Goal: Task Accomplishment & Management: Manage account settings

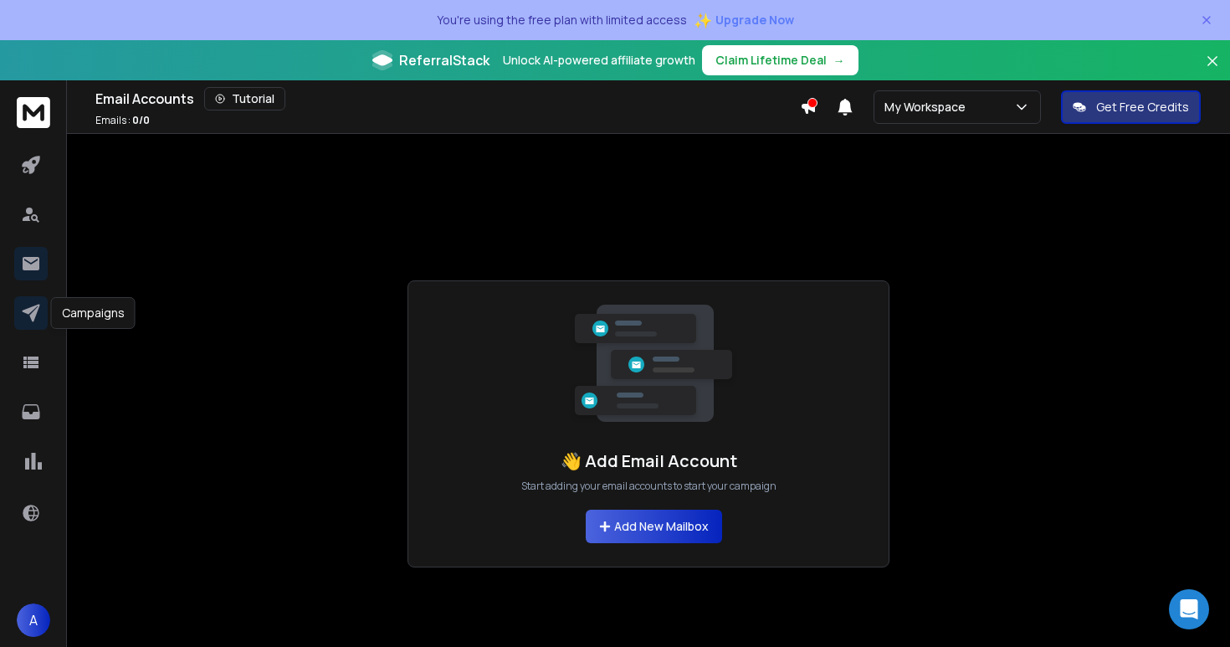
click at [29, 327] on link at bounding box center [30, 312] width 33 height 33
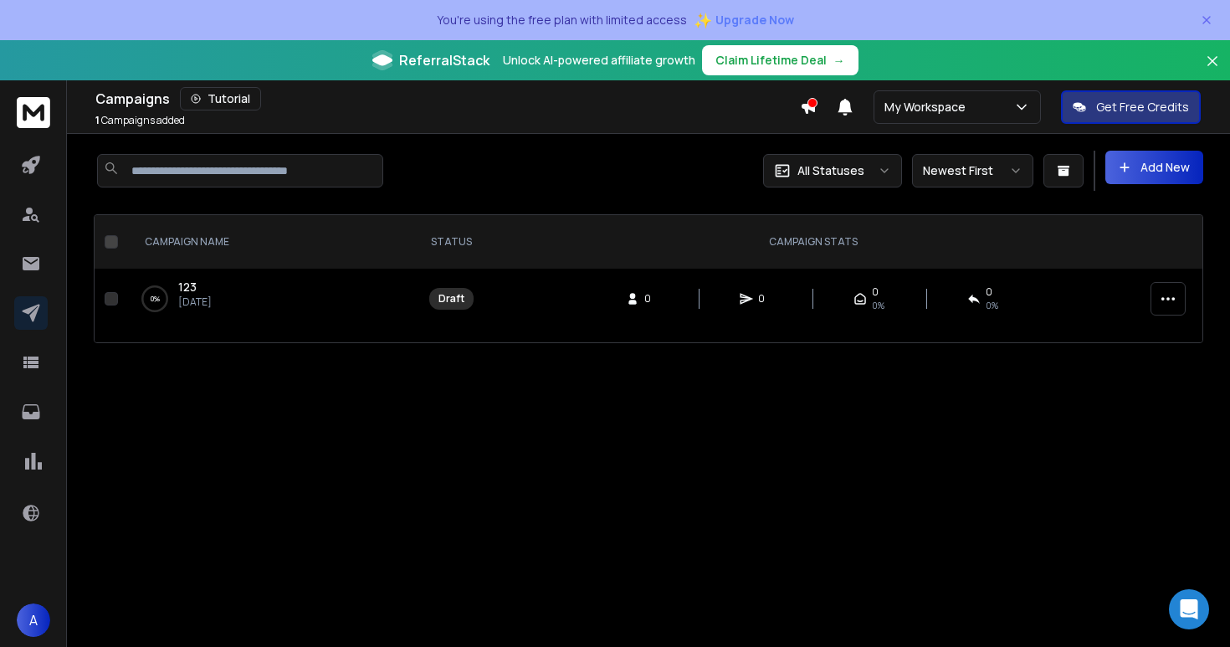
click at [202, 295] on p "21 days ago" at bounding box center [194, 301] width 33 height 13
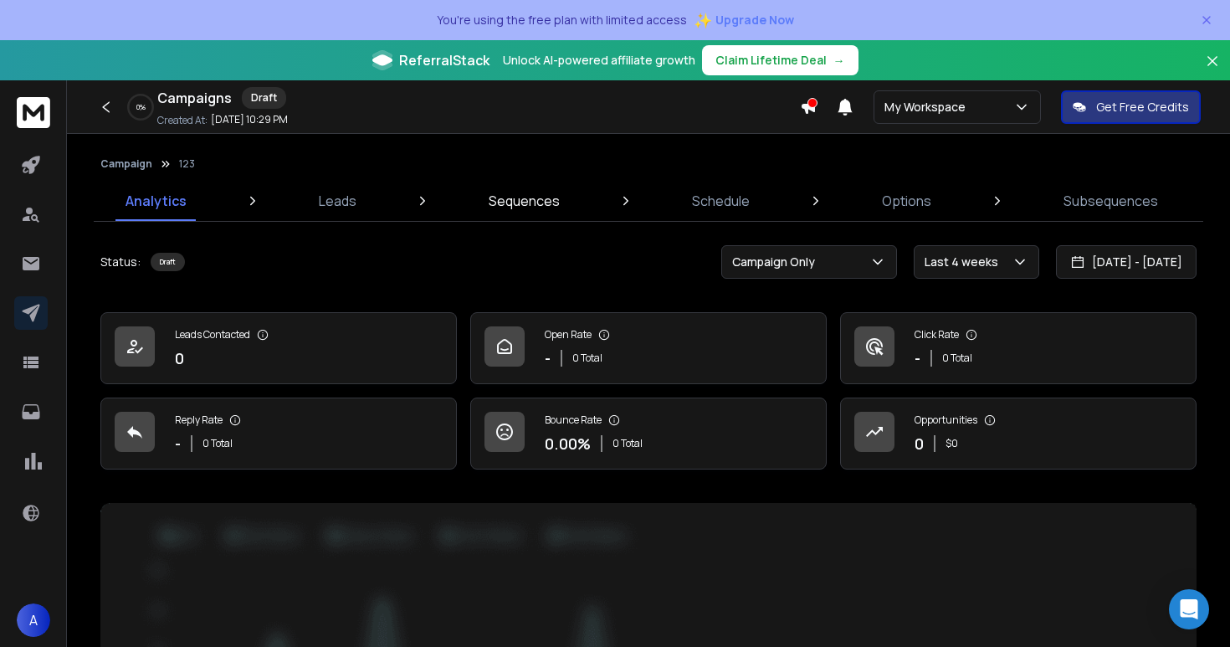
click at [555, 191] on p "Sequences" at bounding box center [524, 201] width 71 height 20
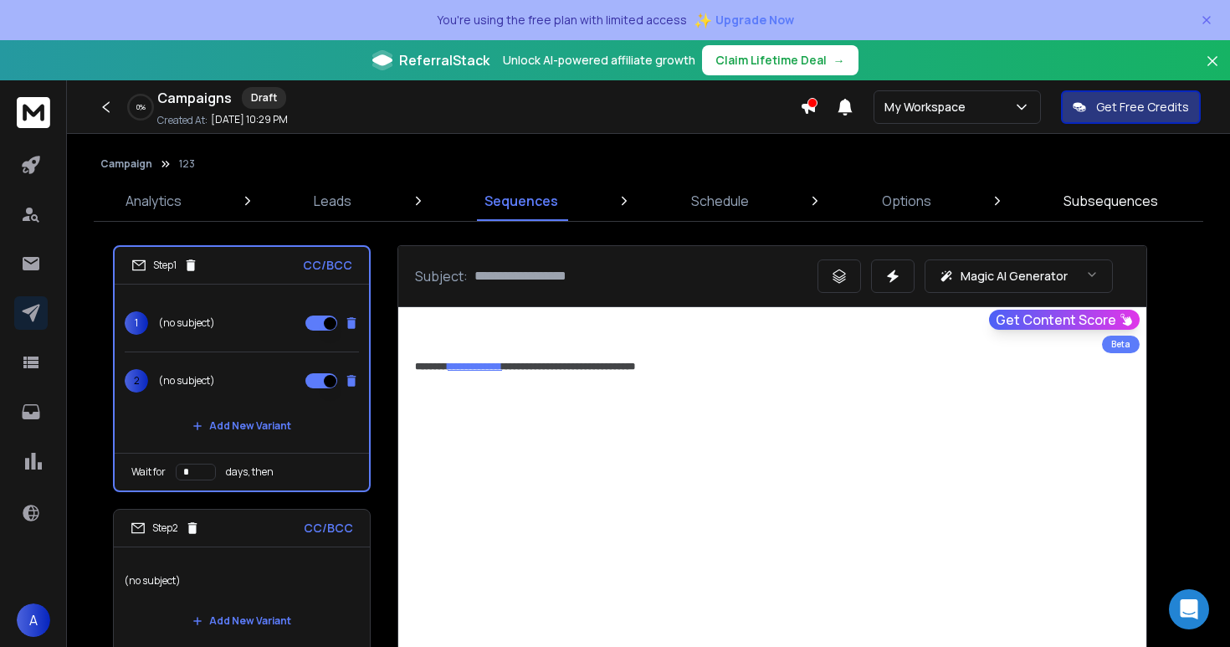
click at [1102, 192] on p "Subsequences" at bounding box center [1110, 201] width 95 height 20
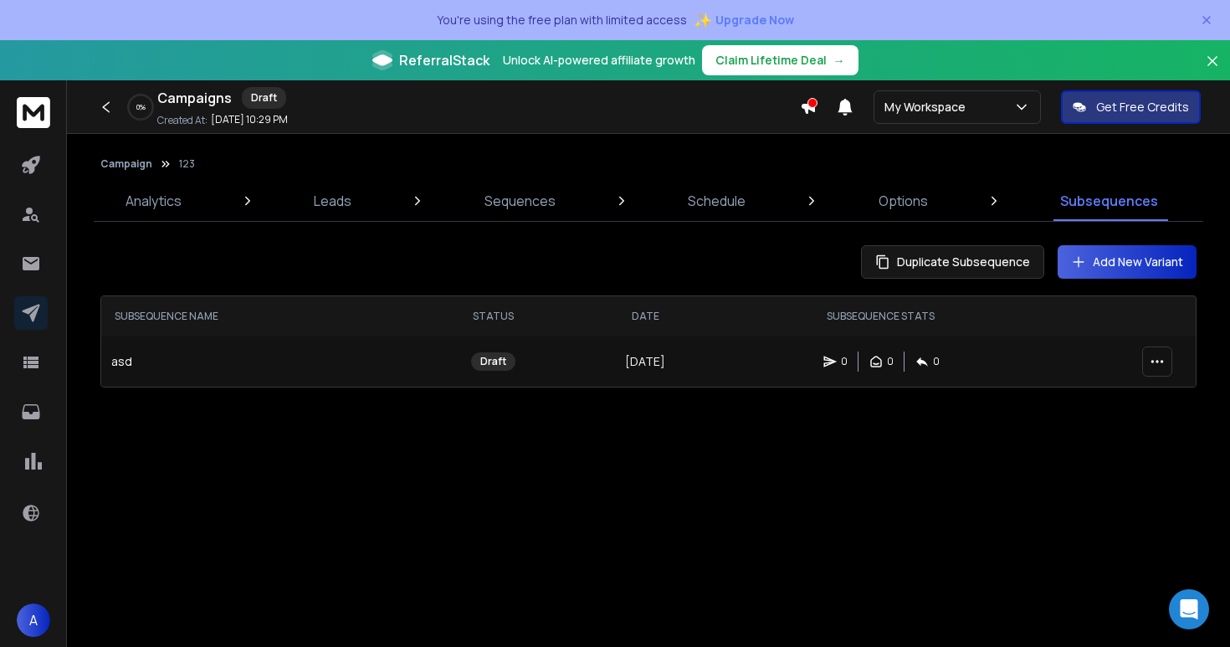
click at [275, 361] on td "asd" at bounding box center [256, 361] width 311 height 50
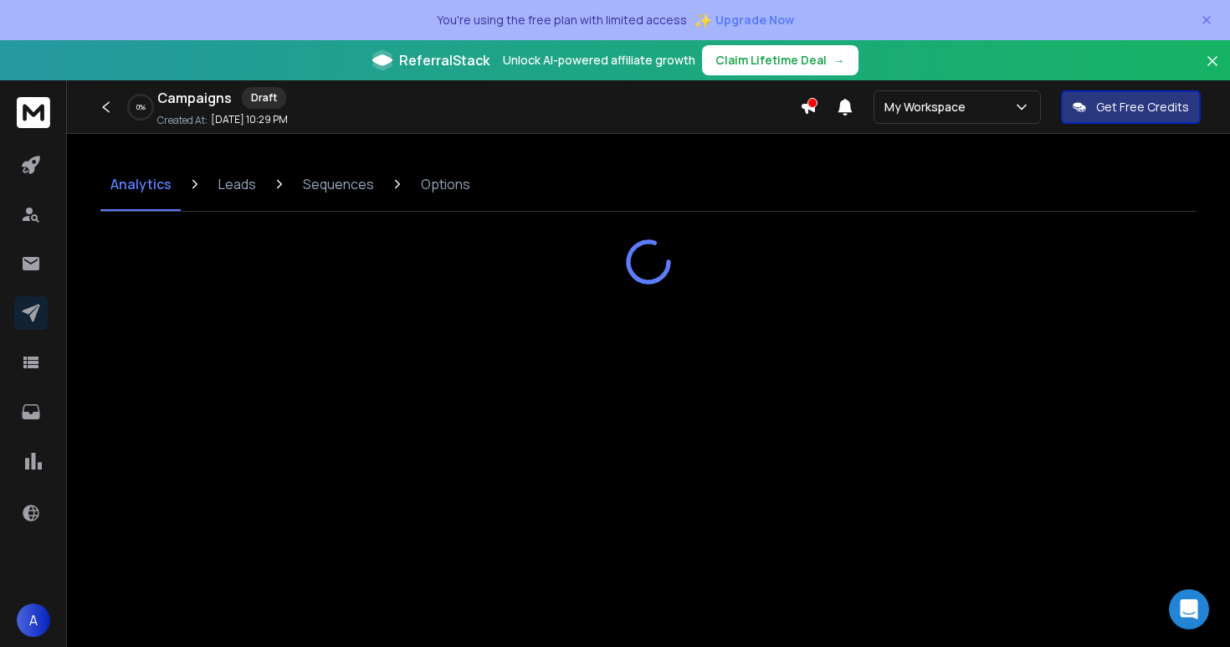
click at [120, 361] on div "You're using the free plan with limited access ✨ Upgrade Now ReferralStack Unlo…" at bounding box center [615, 323] width 1230 height 647
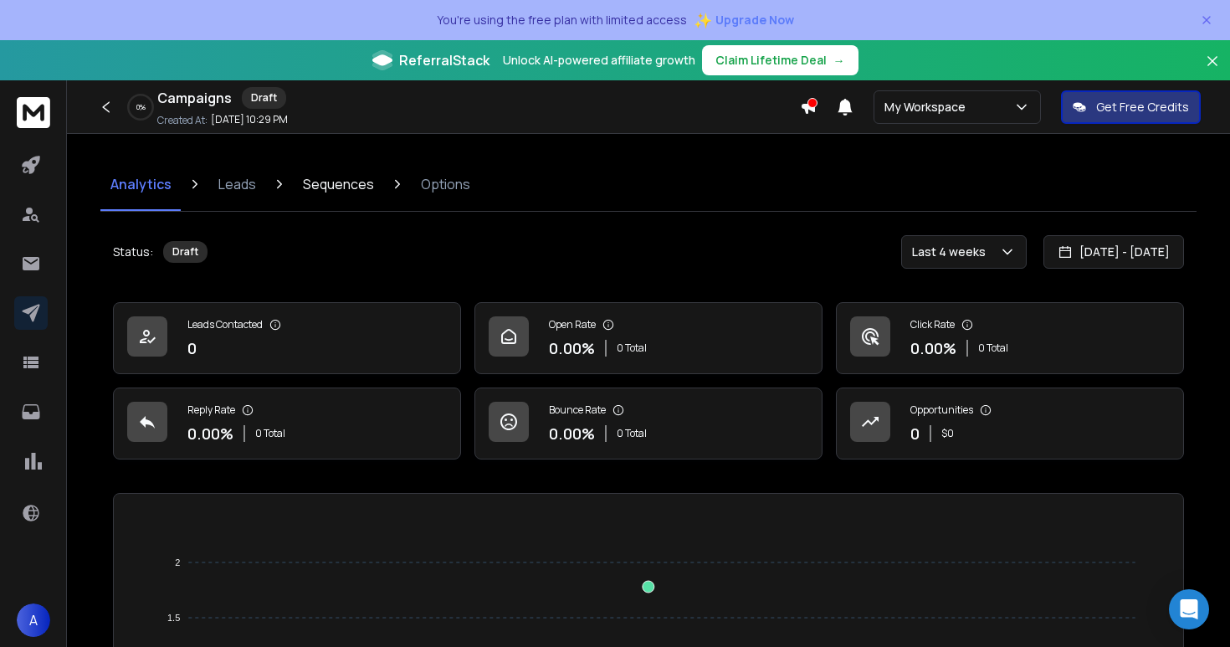
click at [344, 187] on p "Sequences" at bounding box center [338, 184] width 71 height 20
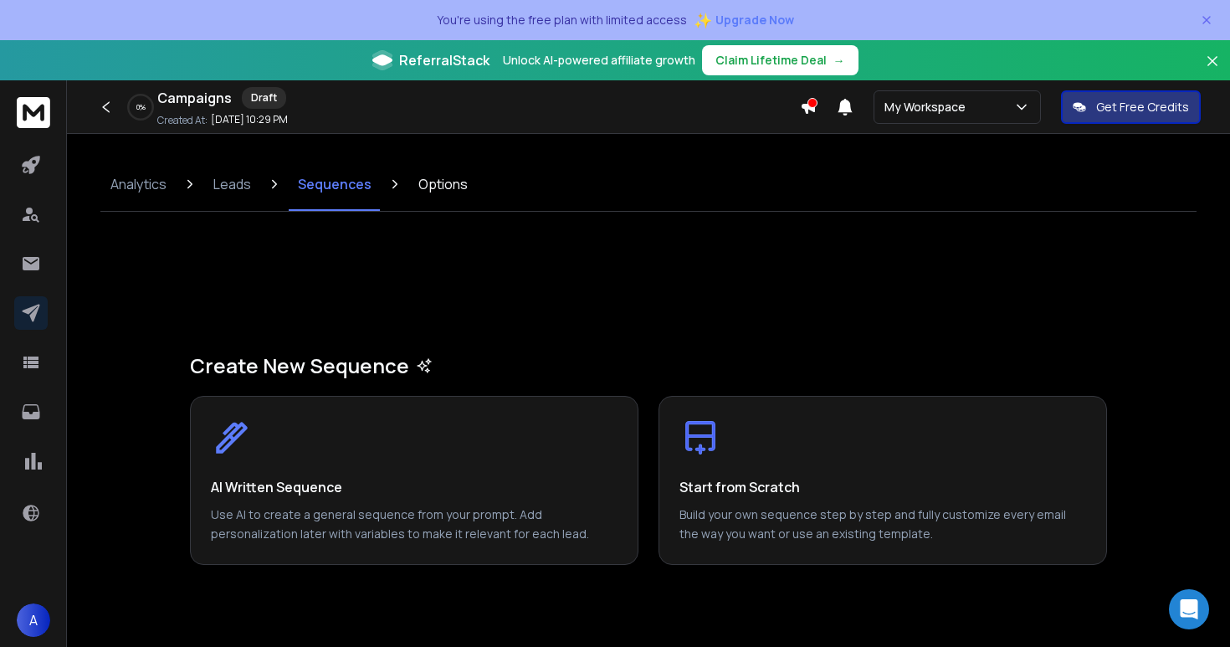
click at [429, 175] on p "Options" at bounding box center [442, 184] width 49 height 20
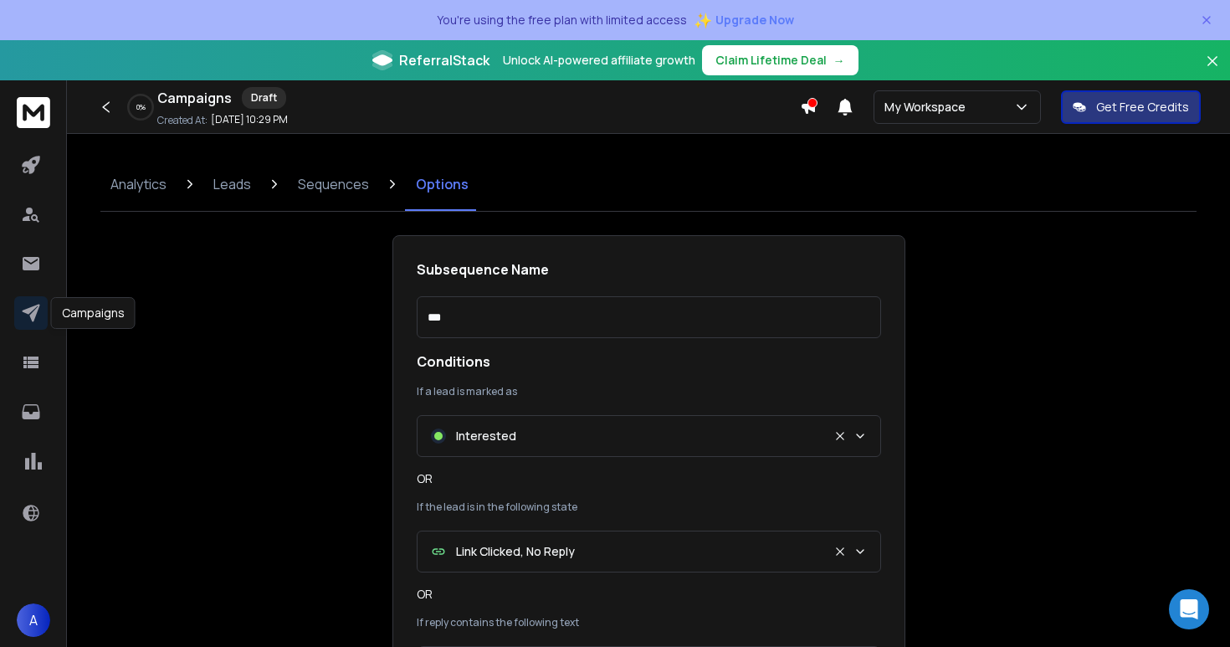
click at [32, 309] on icon at bounding box center [31, 314] width 18 height 18
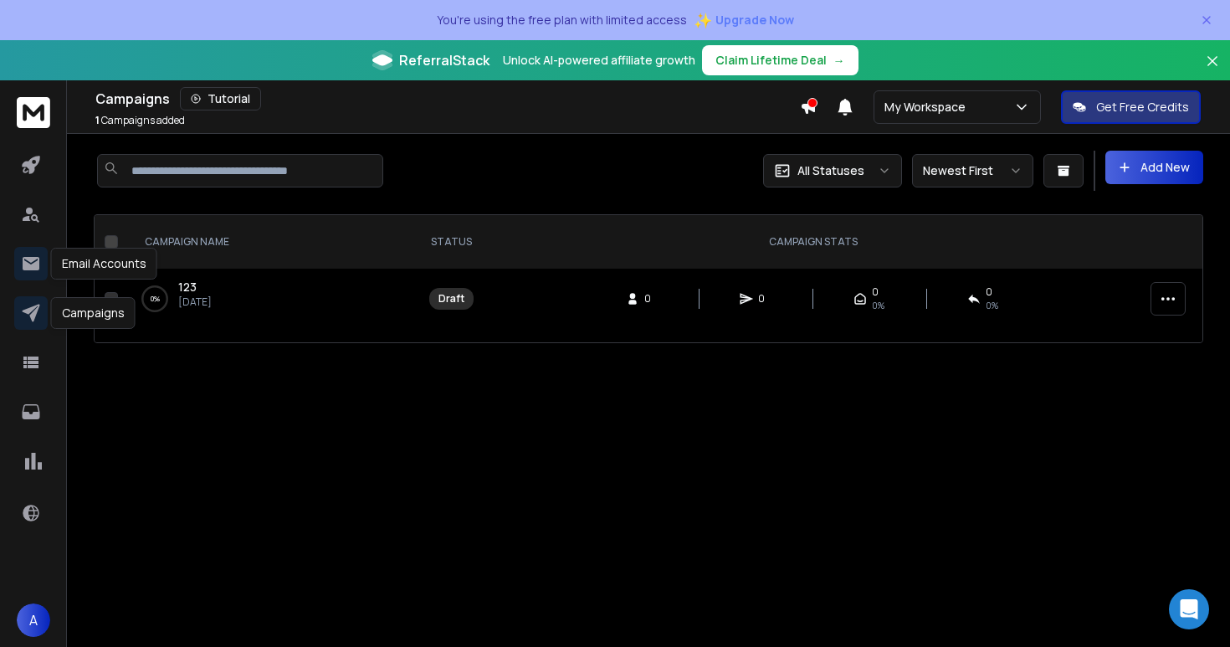
click at [32, 263] on icon at bounding box center [31, 263] width 20 height 20
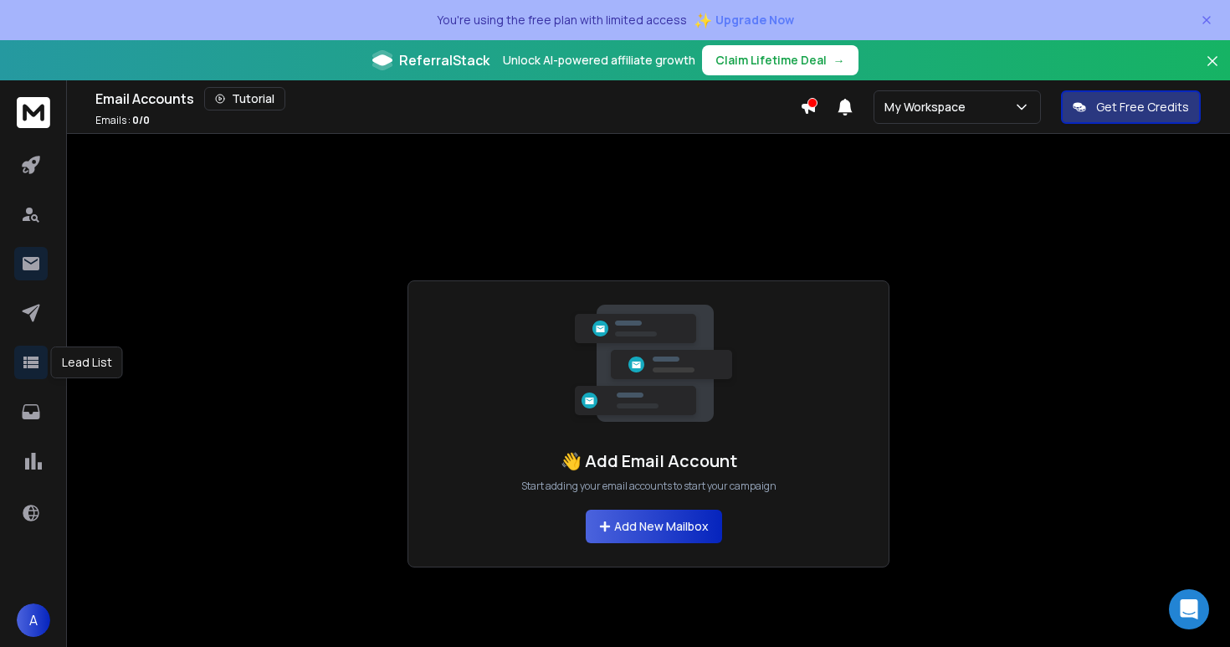
click at [34, 374] on link at bounding box center [30, 362] width 33 height 33
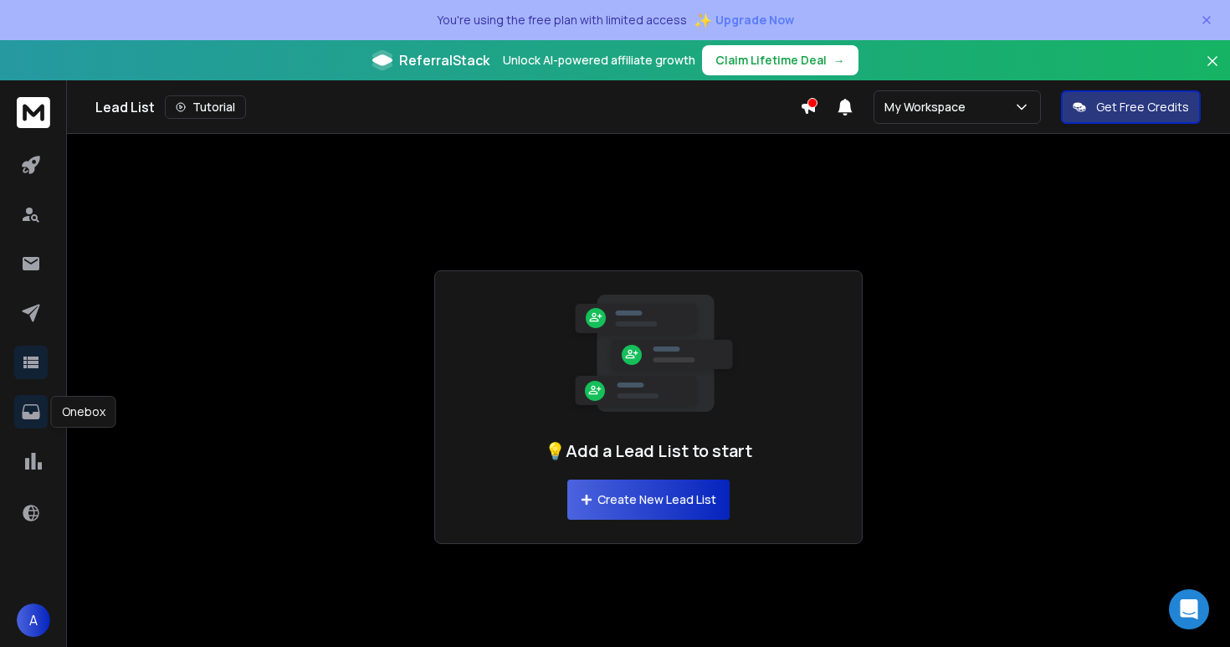
click at [32, 417] on icon at bounding box center [31, 411] width 18 height 15
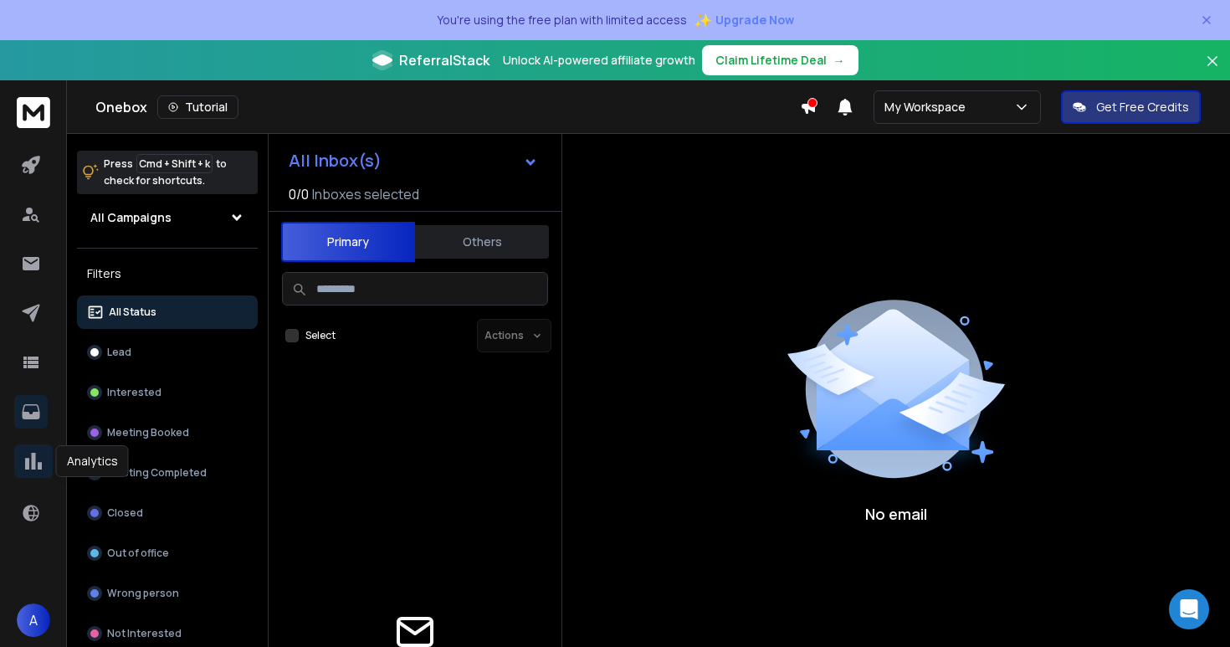
click at [22, 463] on icon at bounding box center [33, 460] width 25 height 25
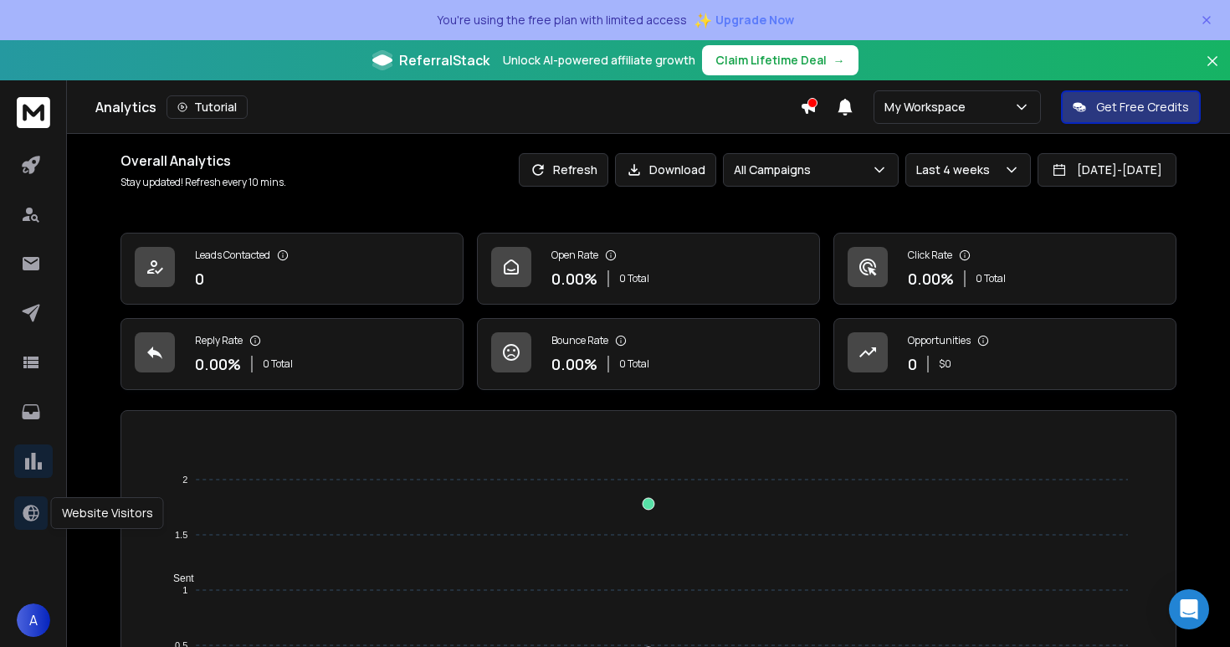
click at [30, 508] on icon at bounding box center [31, 513] width 20 height 20
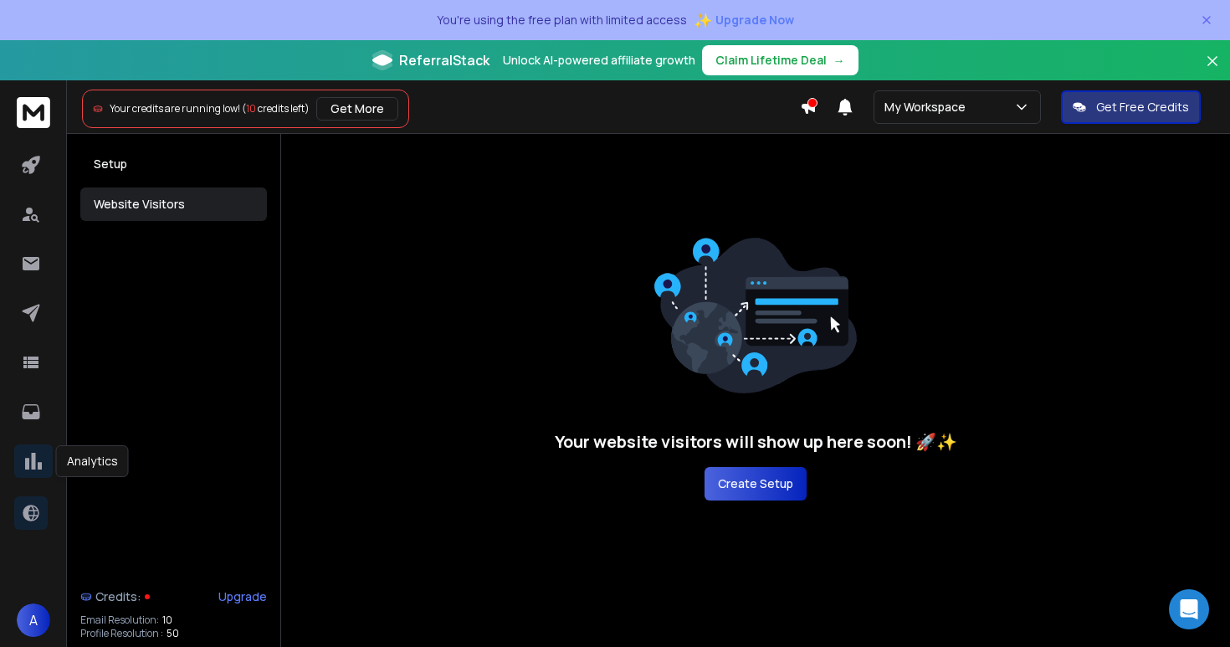
click at [38, 471] on icon at bounding box center [33, 460] width 25 height 25
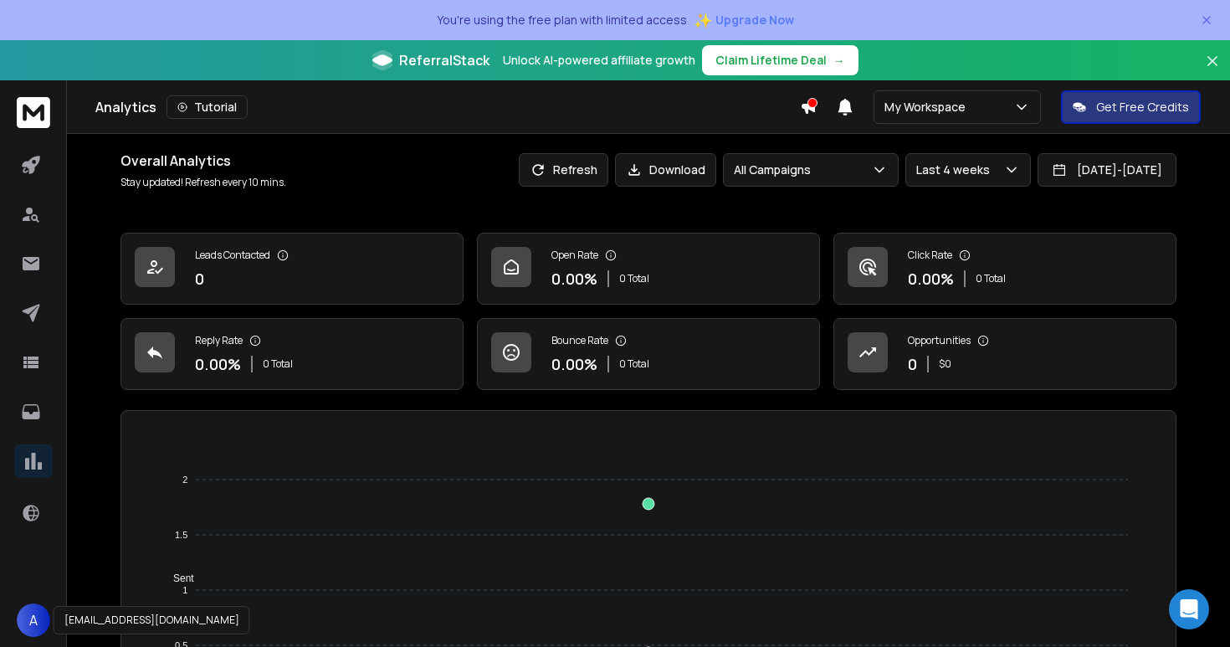
click at [28, 625] on span "A" at bounding box center [33, 619] width 33 height 33
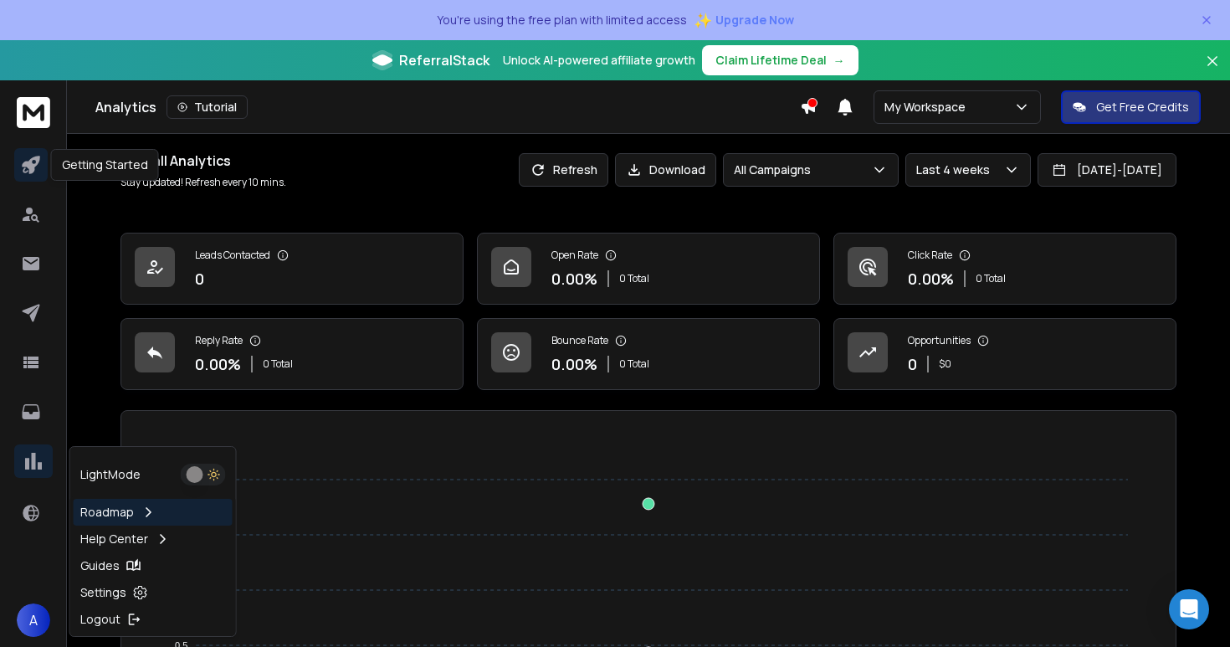
click at [19, 172] on link at bounding box center [30, 164] width 33 height 33
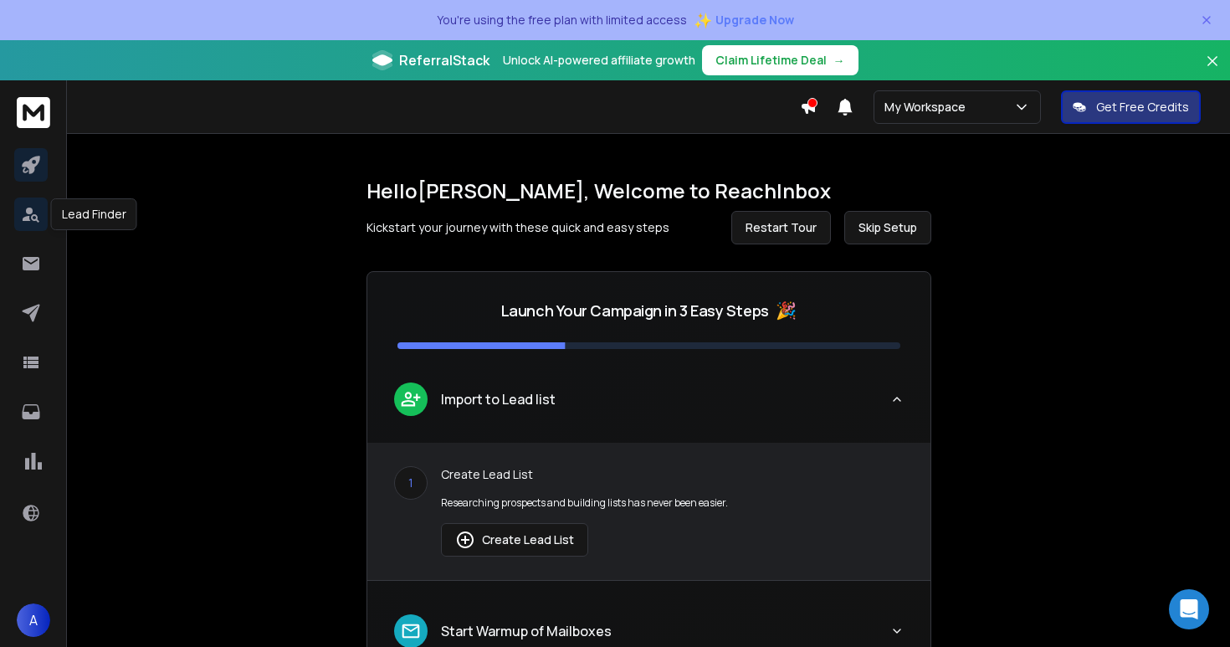
click at [32, 212] on icon at bounding box center [31, 214] width 20 height 20
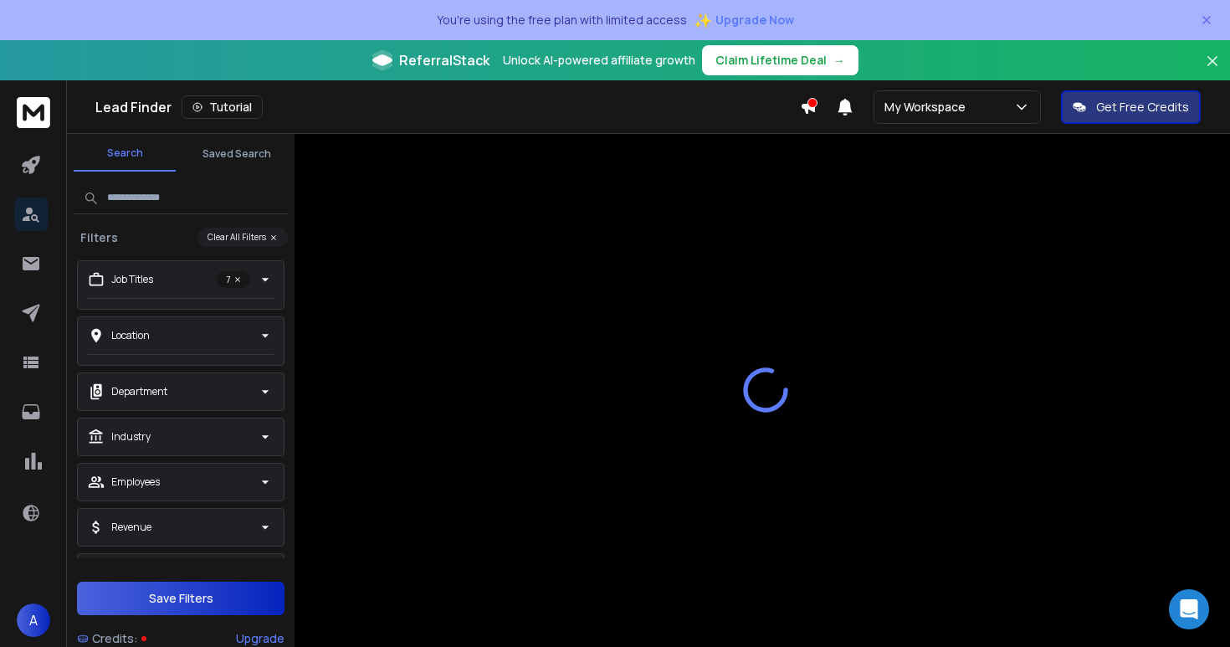
click at [38, 244] on div at bounding box center [33, 341] width 38 height 387
click at [31, 264] on icon at bounding box center [31, 263] width 17 height 13
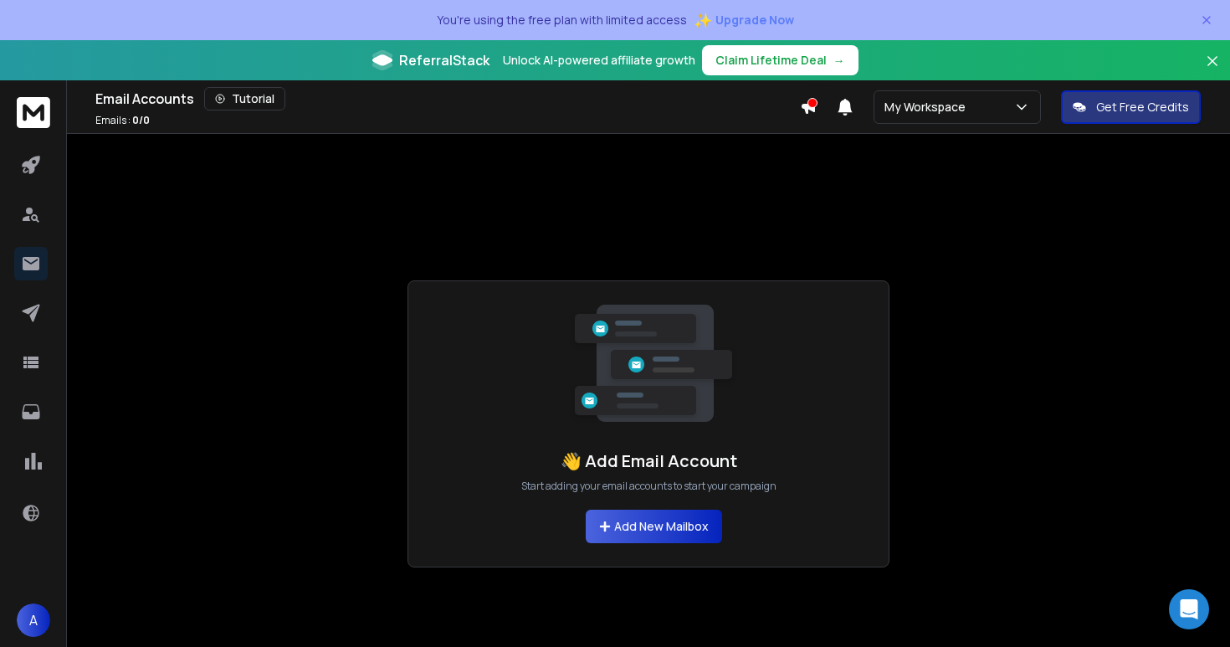
click at [648, 513] on button "Add New Mailbox" at bounding box center [654, 525] width 136 height 33
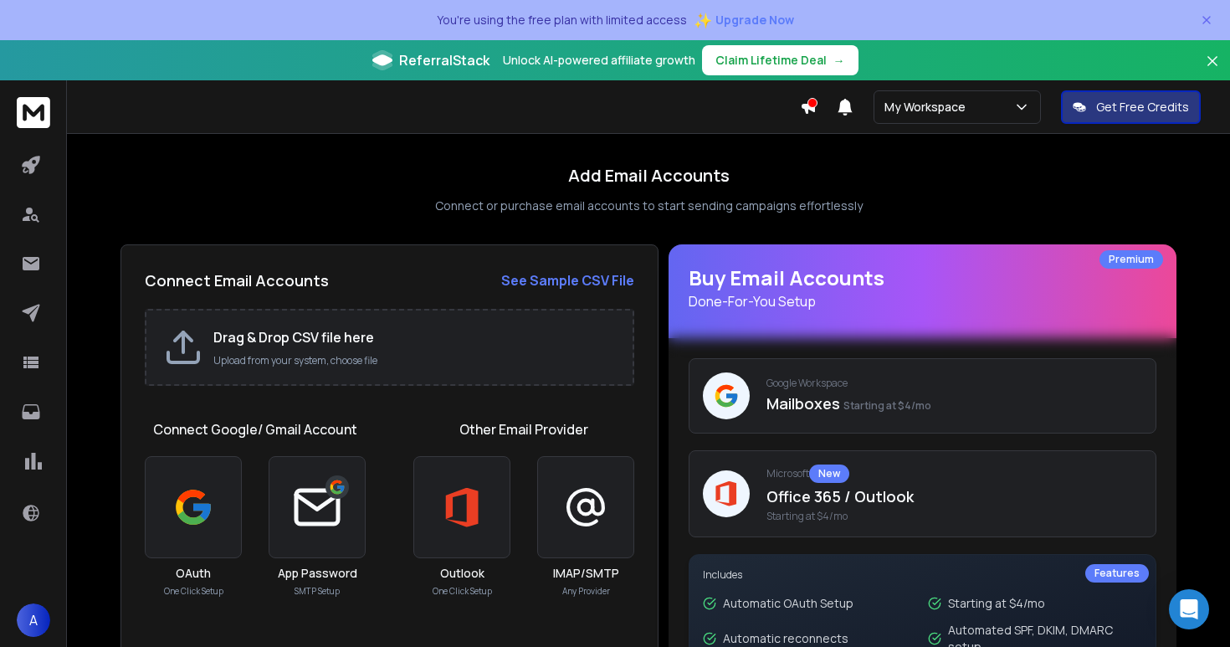
scroll to position [103, 0]
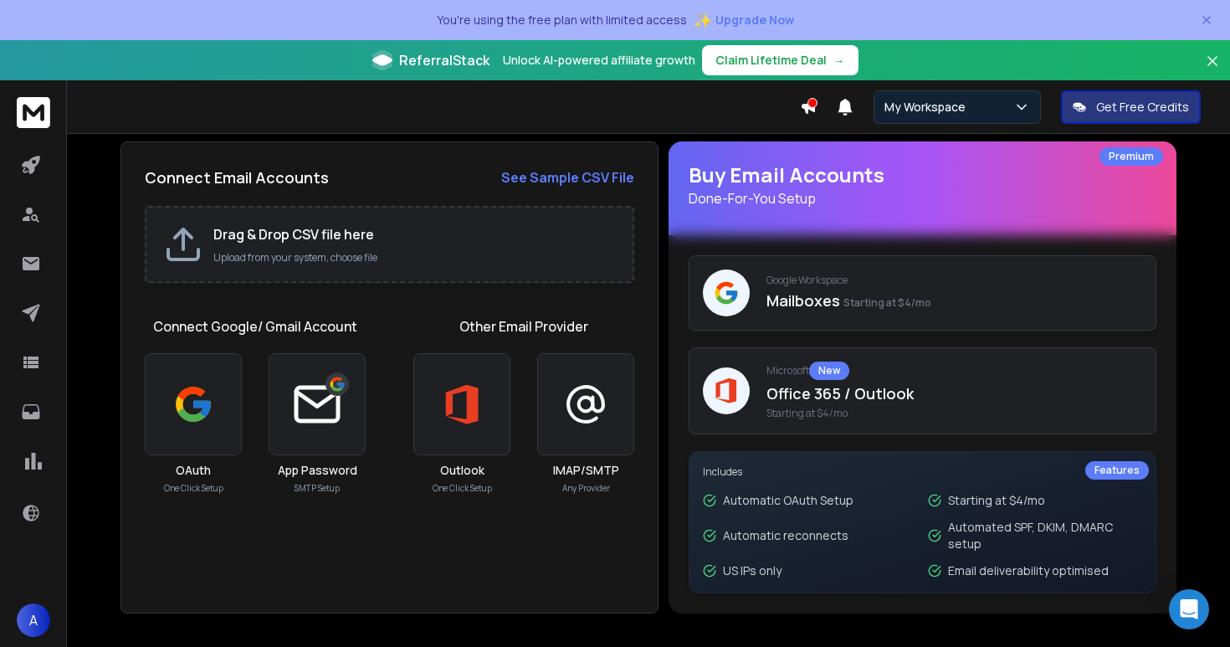
click at [943, 110] on p "My Workspace" at bounding box center [928, 107] width 88 height 17
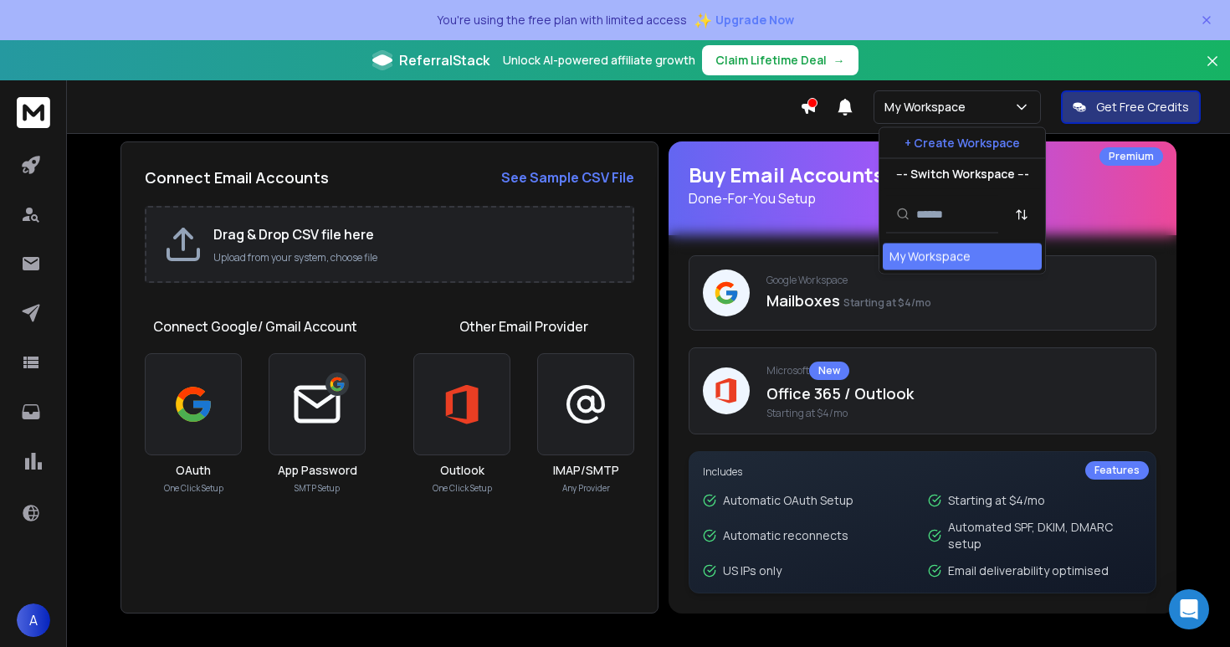
click at [646, 129] on div "My Workspace Get Free Credits" at bounding box center [615, 107] width 1230 height 54
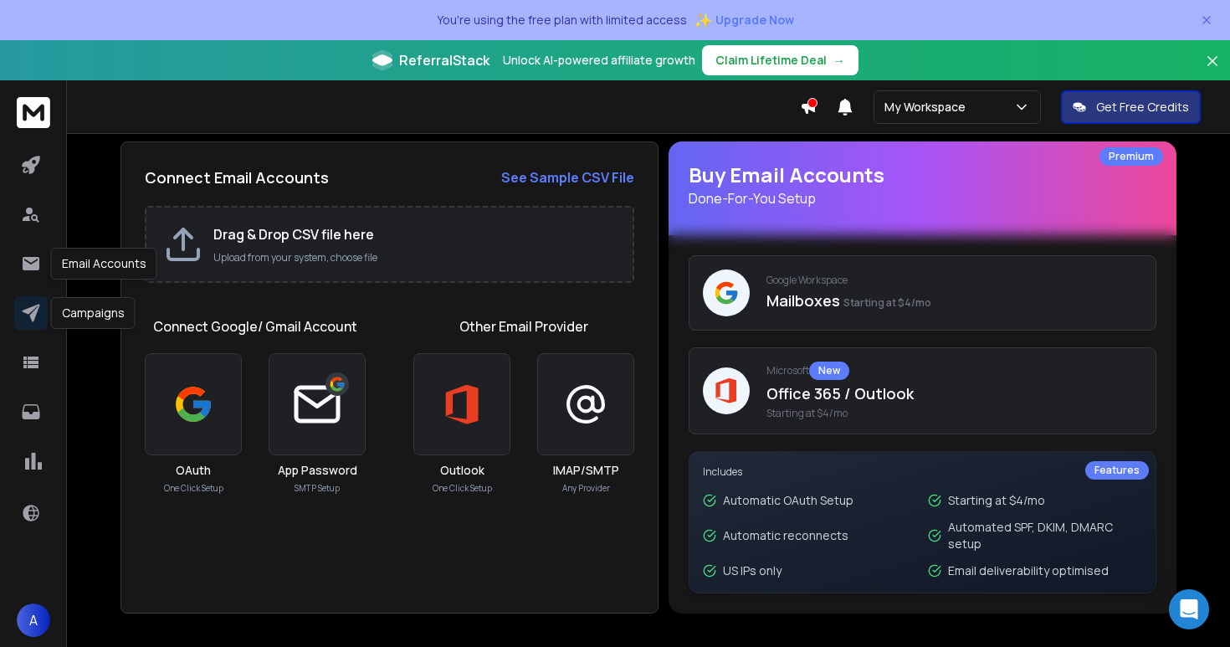
click at [28, 305] on icon at bounding box center [31, 313] width 20 height 20
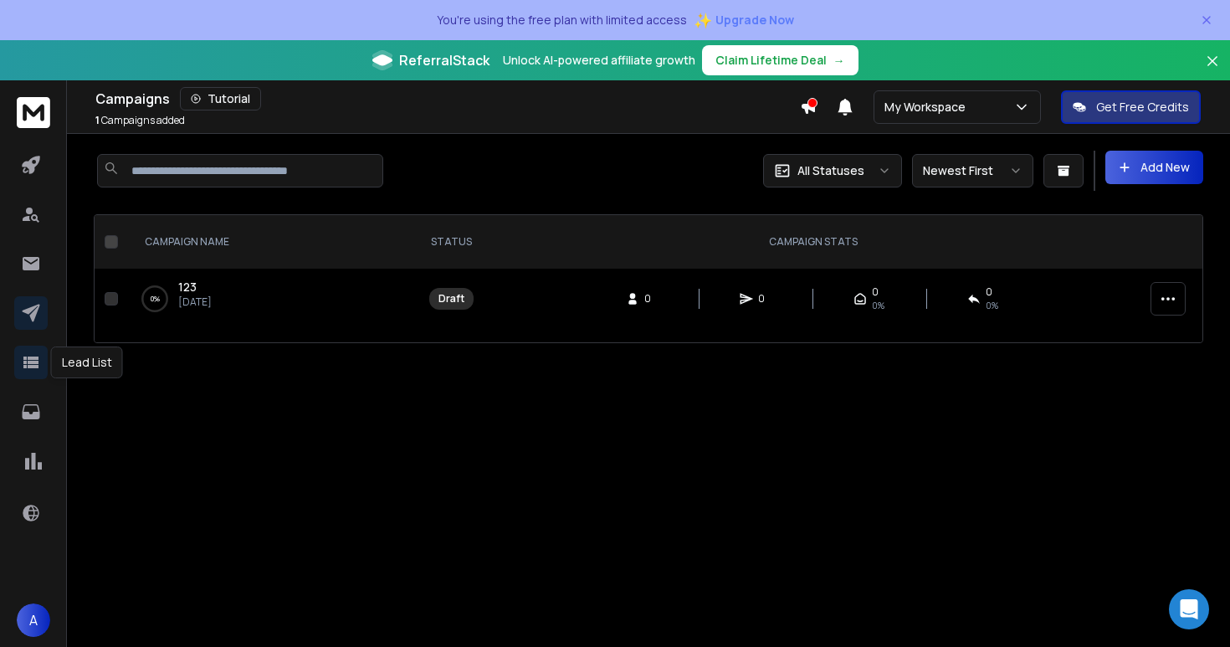
click at [31, 358] on icon at bounding box center [30, 362] width 15 height 12
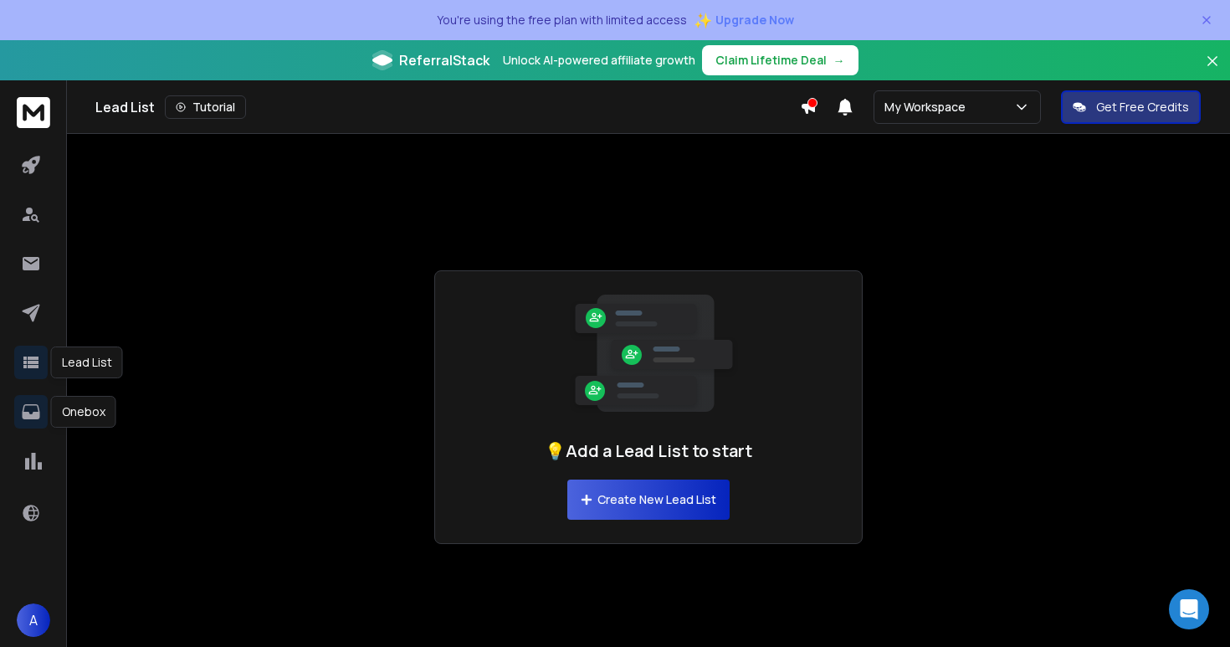
click at [33, 407] on icon at bounding box center [31, 412] width 20 height 20
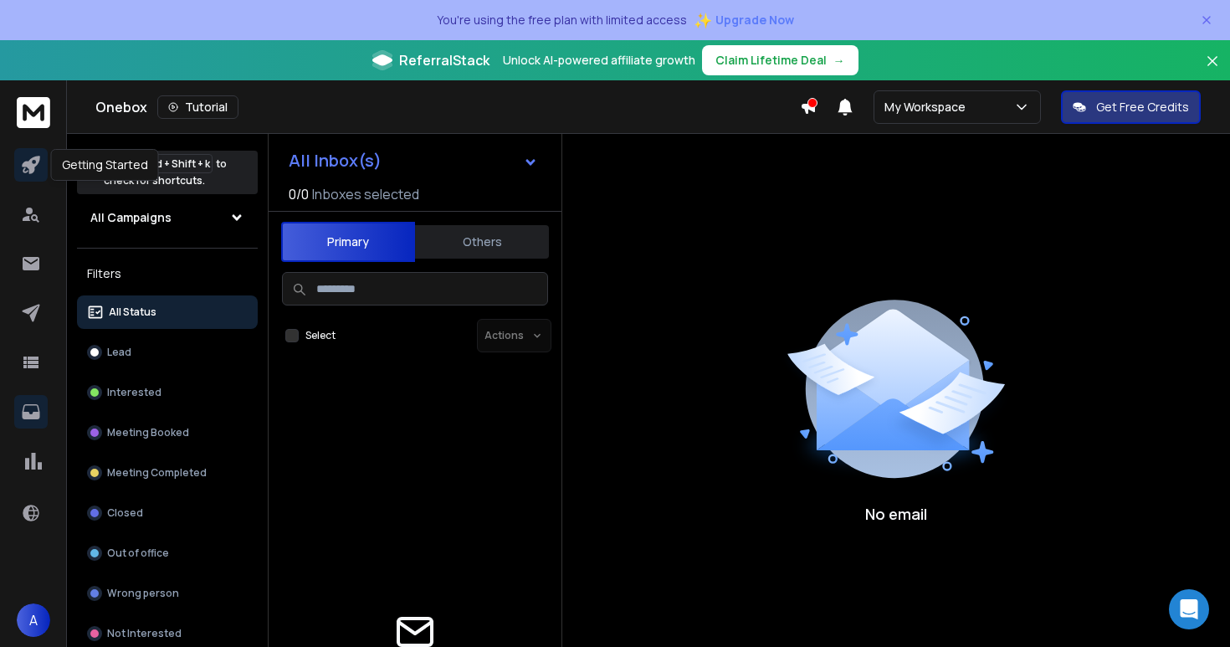
click at [37, 165] on icon at bounding box center [31, 165] width 20 height 20
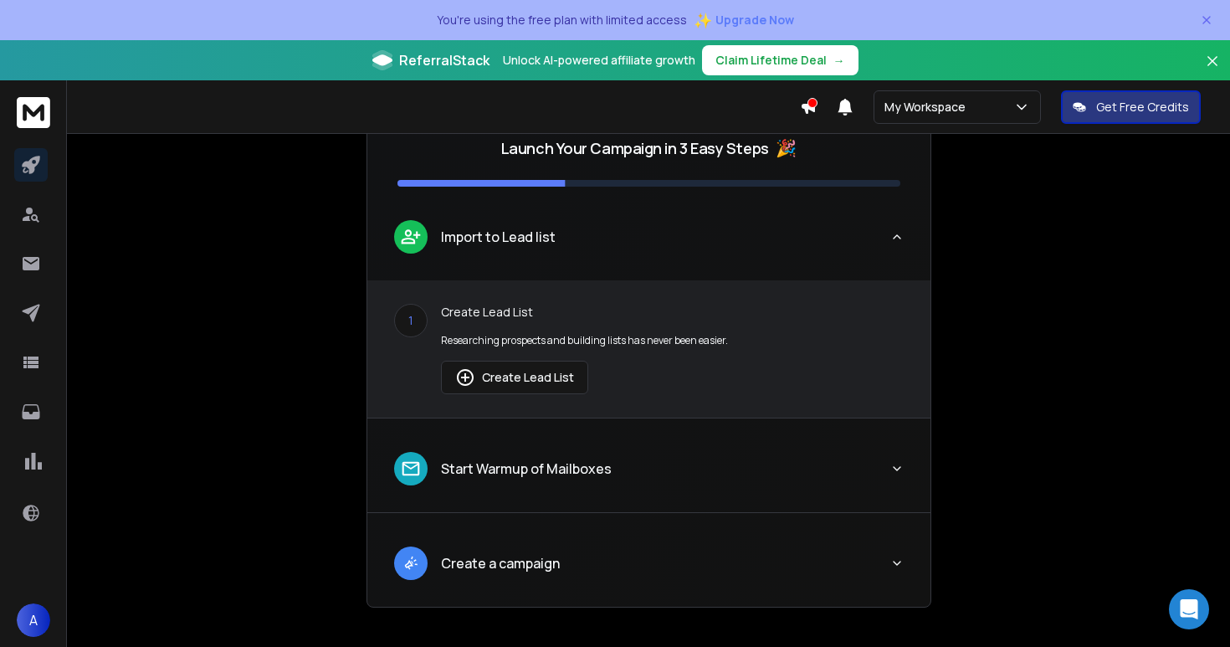
scroll to position [166, 0]
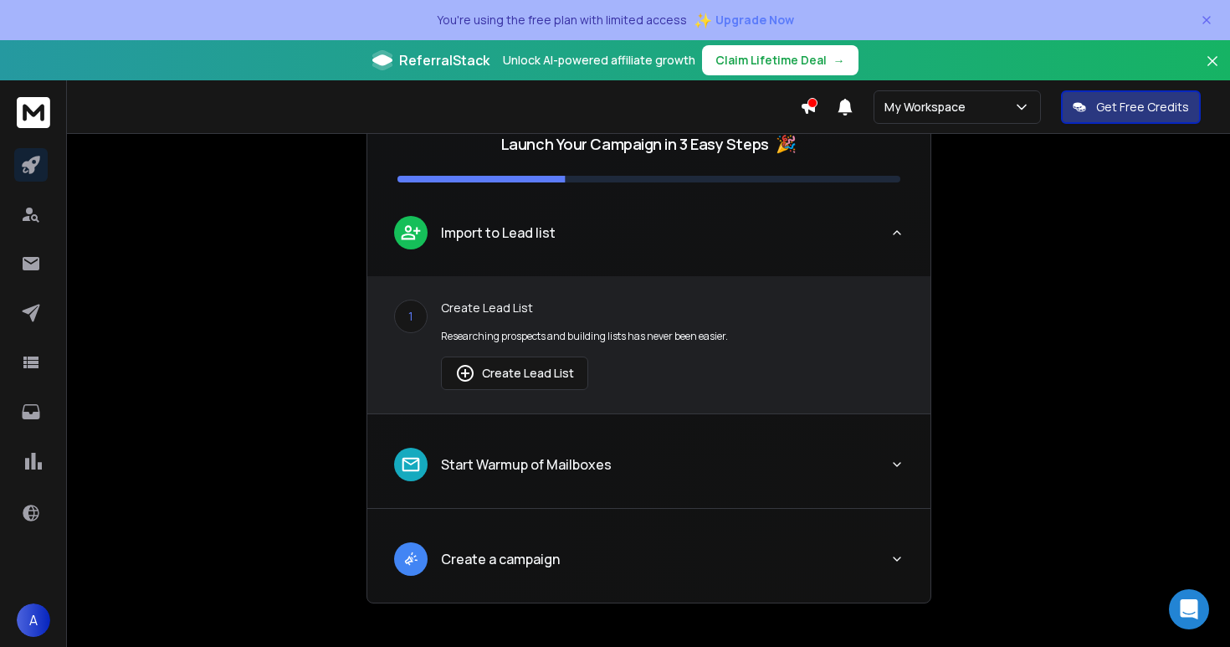
click at [560, 468] on p "Start Warmup of Mailboxes" at bounding box center [526, 464] width 171 height 20
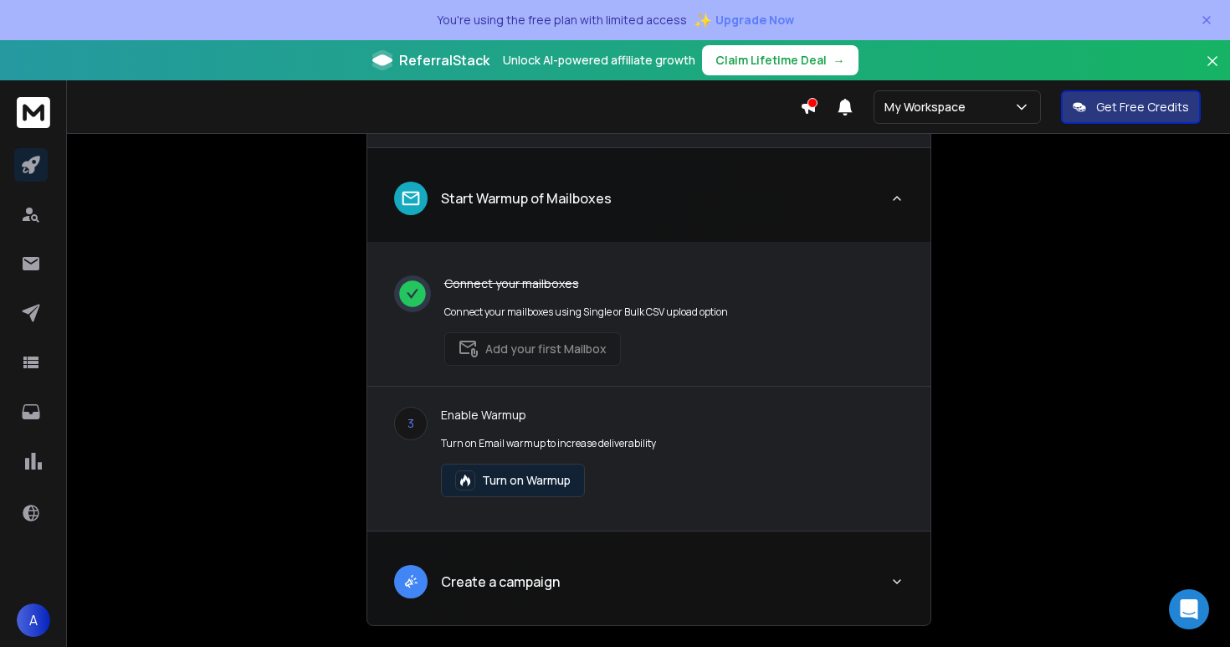
scroll to position [441, 0]
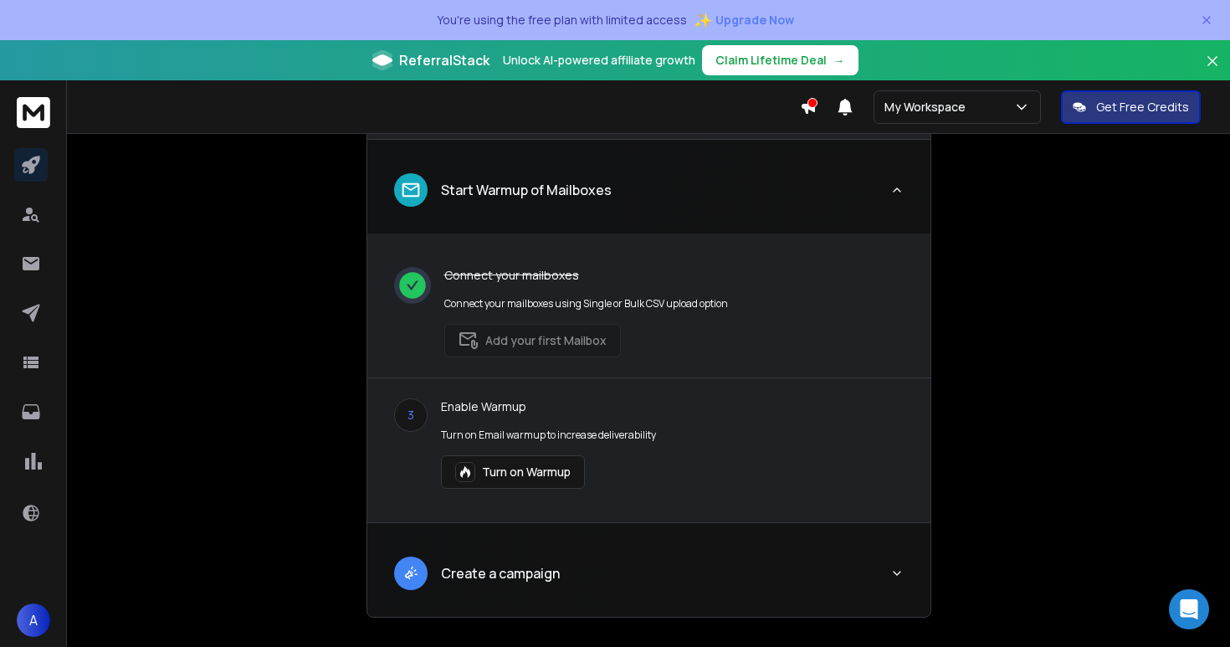
click at [539, 552] on button "Create a campaign" at bounding box center [648, 580] width 563 height 74
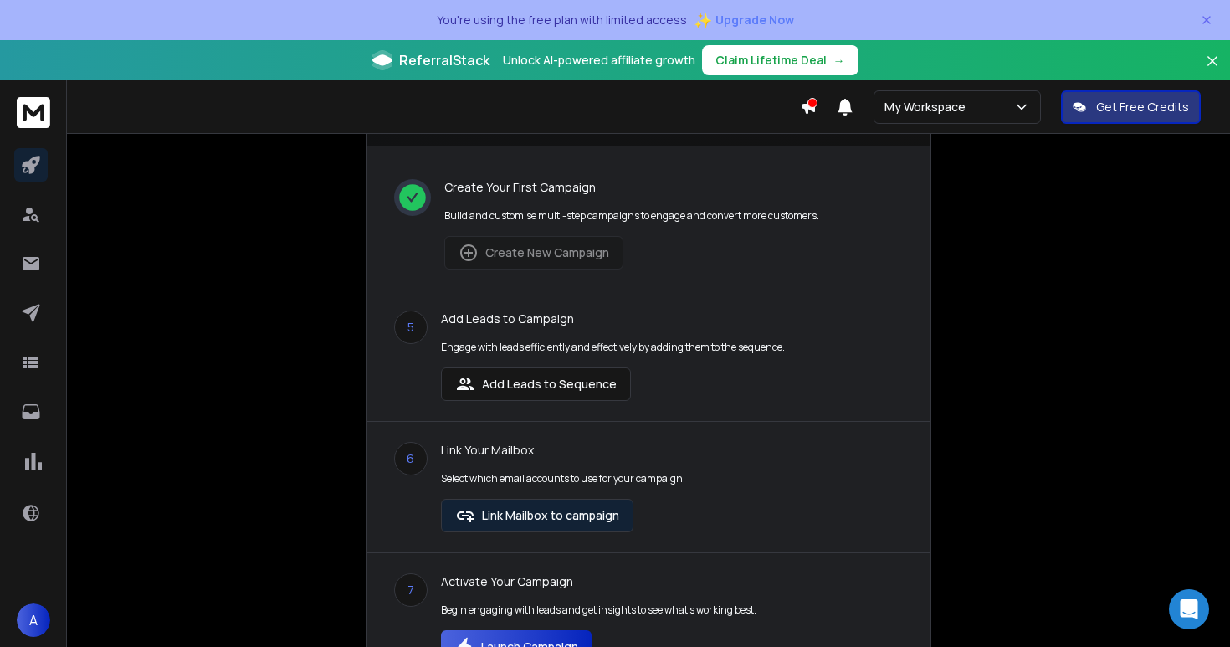
scroll to position [915, 0]
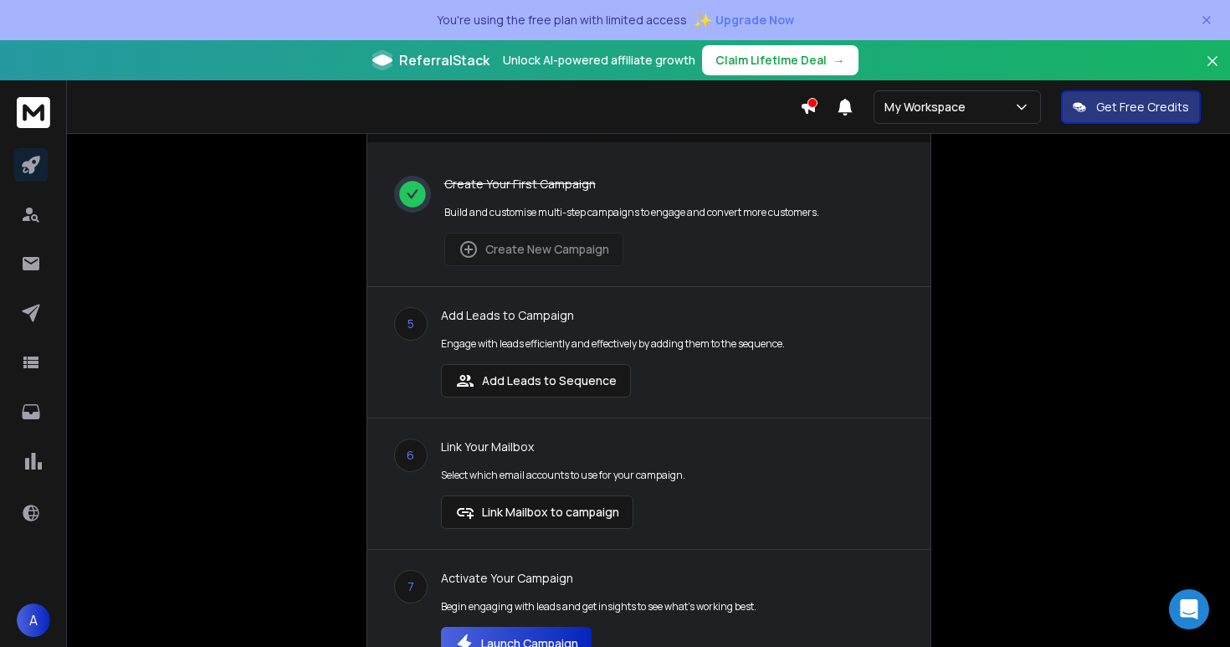
click at [32, 236] on div at bounding box center [33, 216] width 38 height 39
click at [28, 216] on icon at bounding box center [31, 218] width 17 height 8
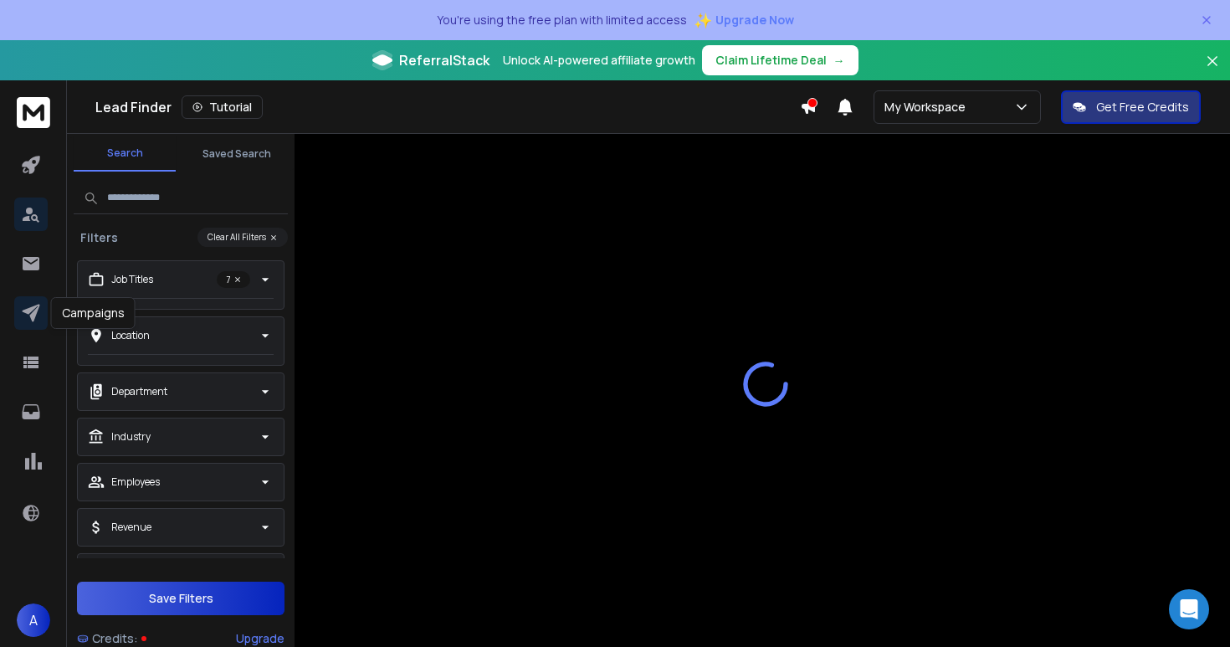
click at [17, 321] on link at bounding box center [30, 312] width 33 height 33
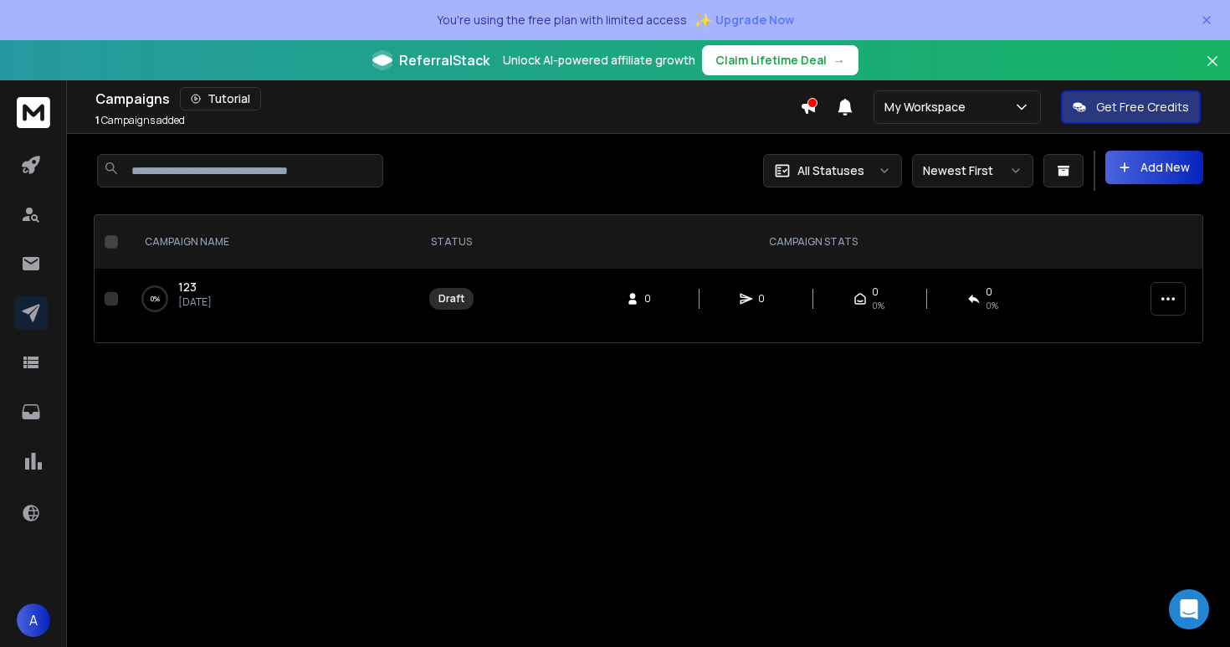
click at [212, 298] on p "21 days ago" at bounding box center [194, 301] width 33 height 13
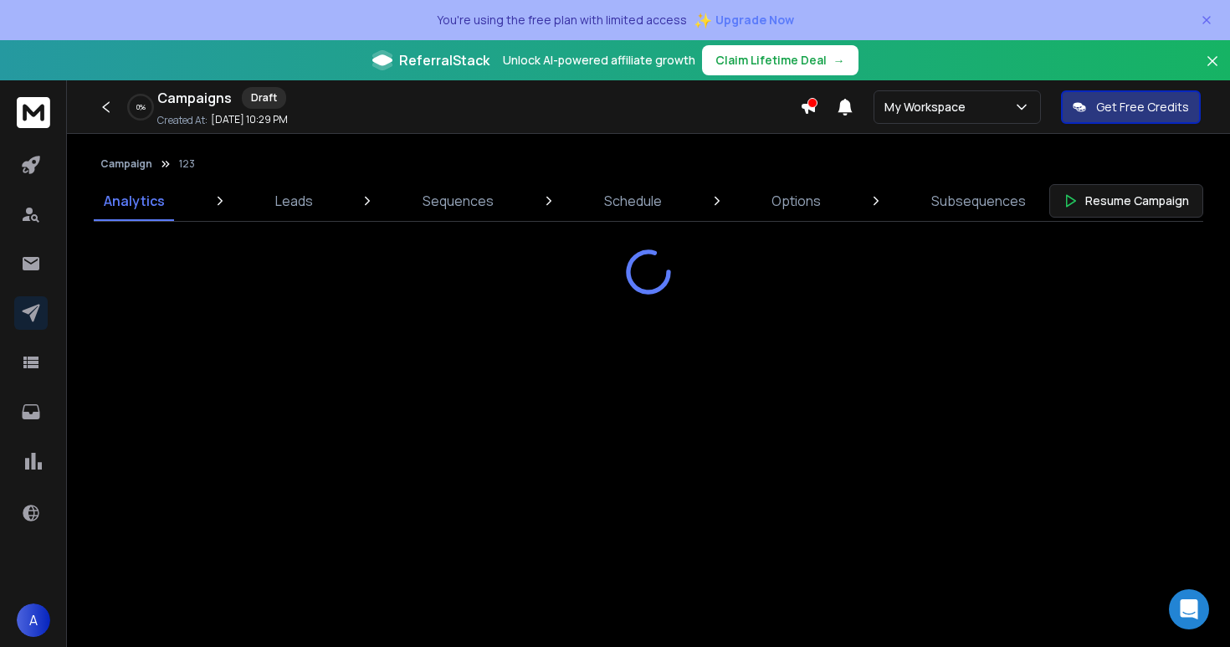
click at [765, 211] on div "Analytics Leads Sequences Schedule Options Subsequences" at bounding box center [565, 201] width 942 height 40
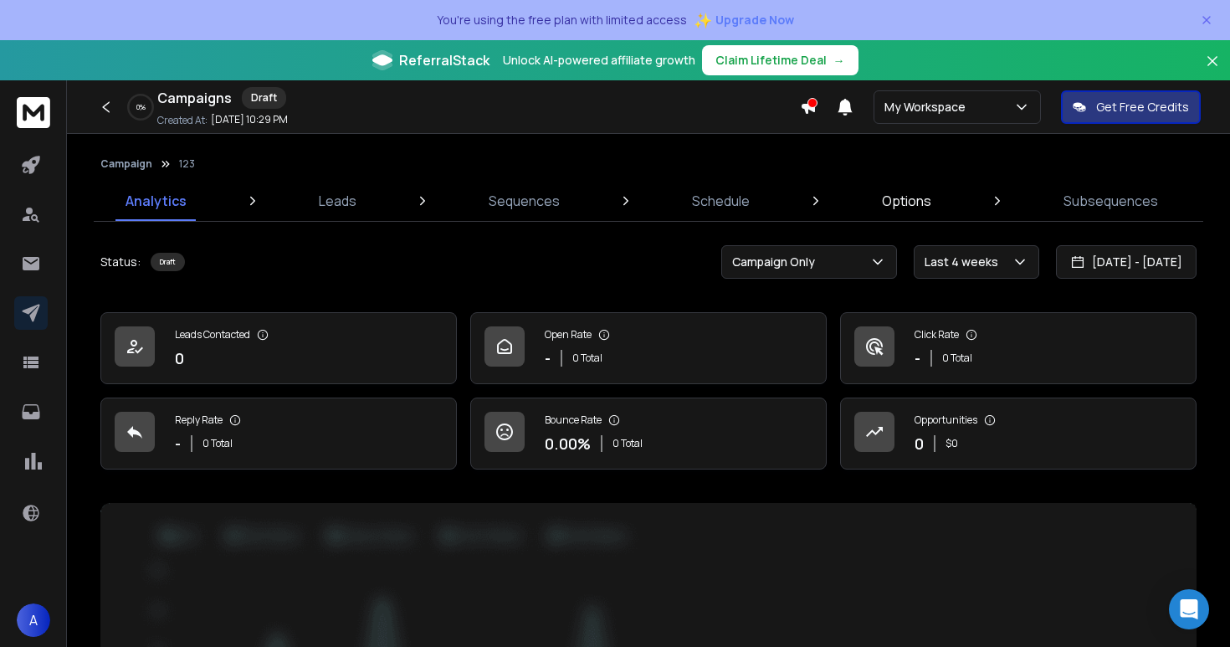
click at [891, 208] on p "Options" at bounding box center [906, 201] width 49 height 20
click at [891, 202] on p "Options" at bounding box center [906, 201] width 49 height 20
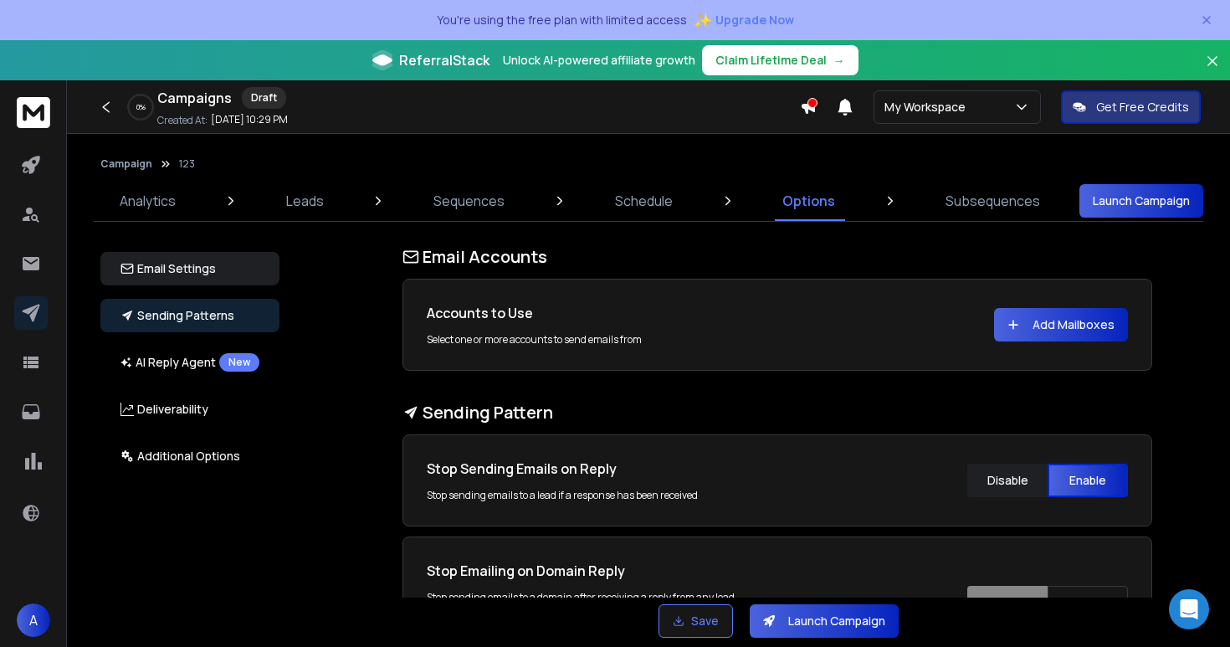
click at [166, 322] on p "Sending Patterns" at bounding box center [177, 315] width 114 height 17
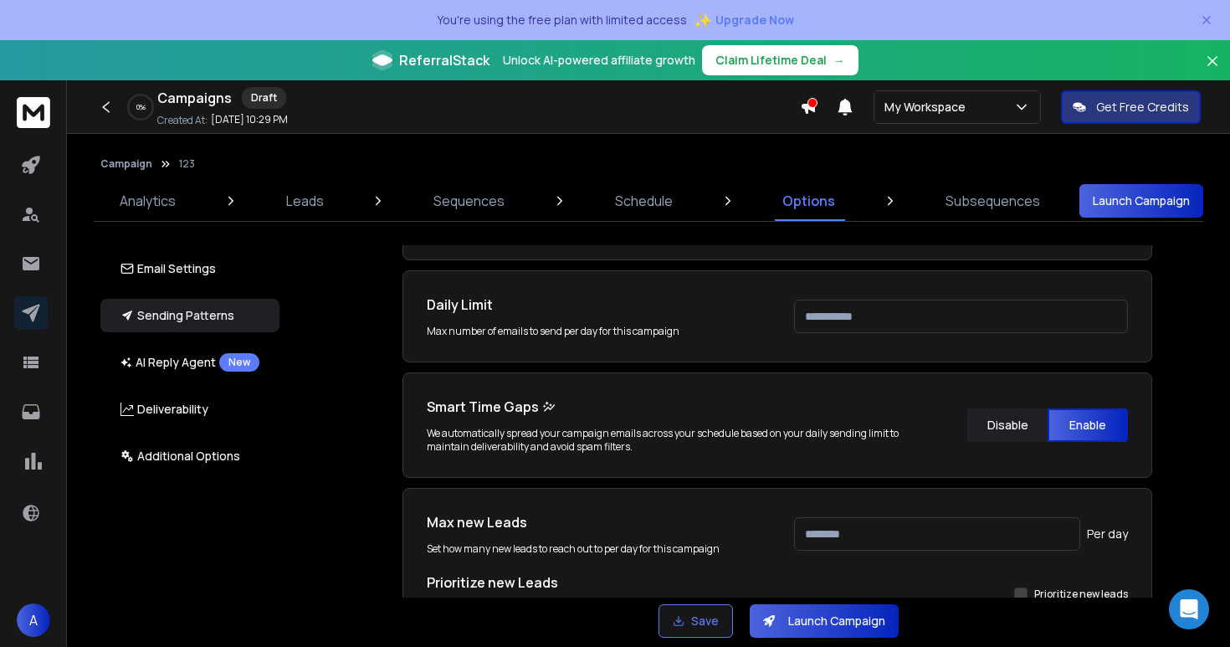
scroll to position [409, 0]
click at [1204, 18] on icon "Close notification" at bounding box center [1206, 20] width 7 height 7
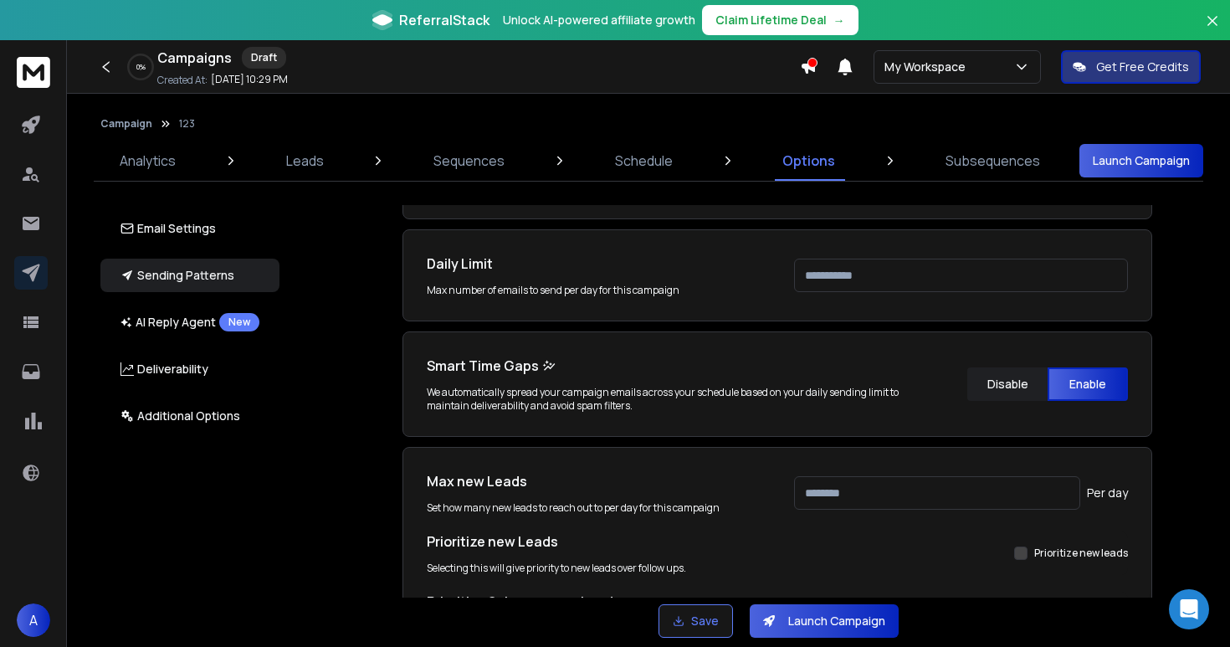
click at [1212, 18] on icon "Close banner" at bounding box center [1212, 20] width 15 height 15
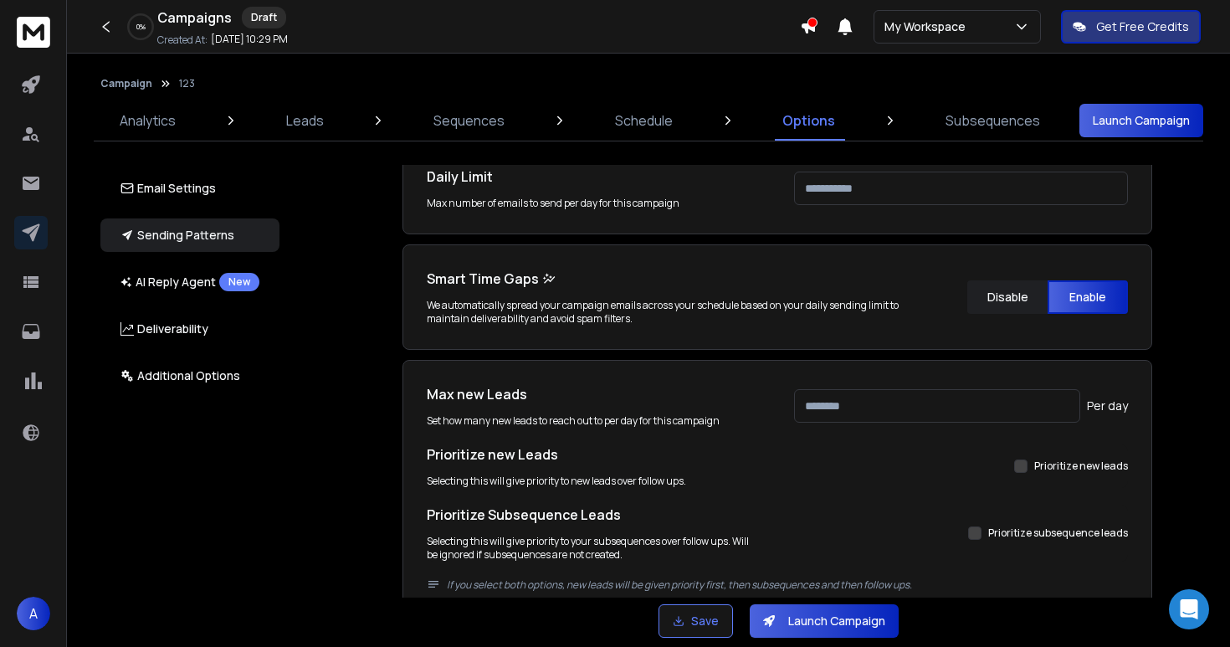
scroll to position [454, 0]
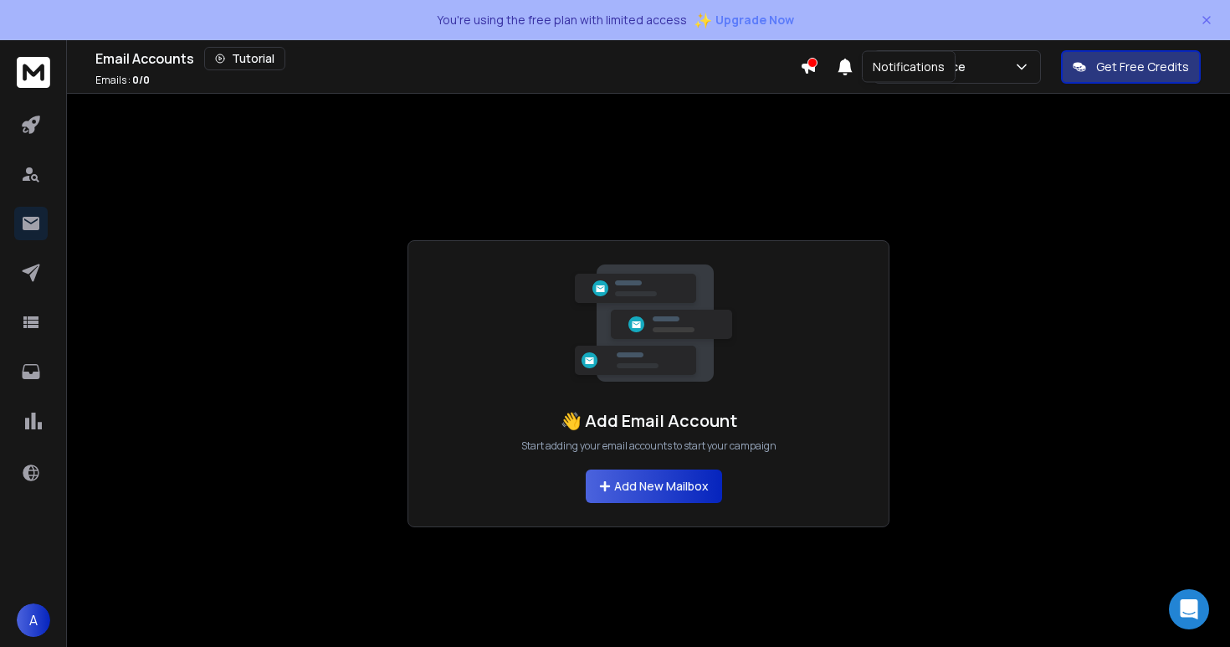
click at [941, 64] on div "Notifications" at bounding box center [909, 67] width 94 height 32
click at [1004, 71] on div "My Workspace" at bounding box center [957, 67] width 146 height 17
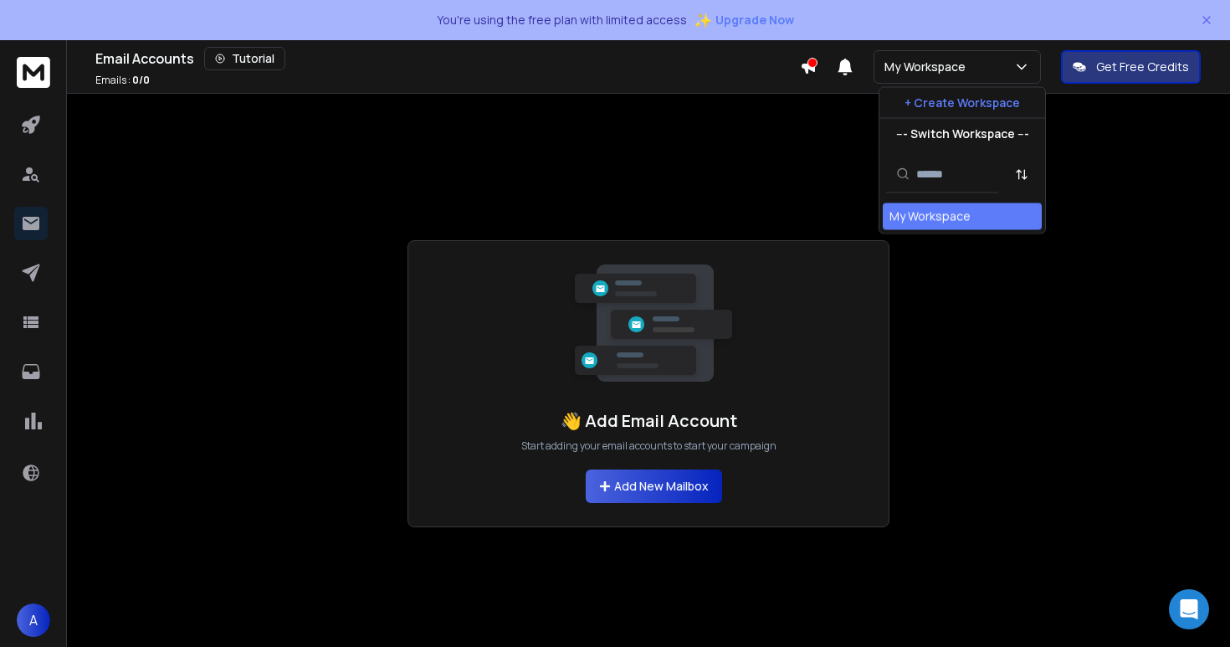
click at [914, 216] on div "My Workspace" at bounding box center [929, 216] width 81 height 17
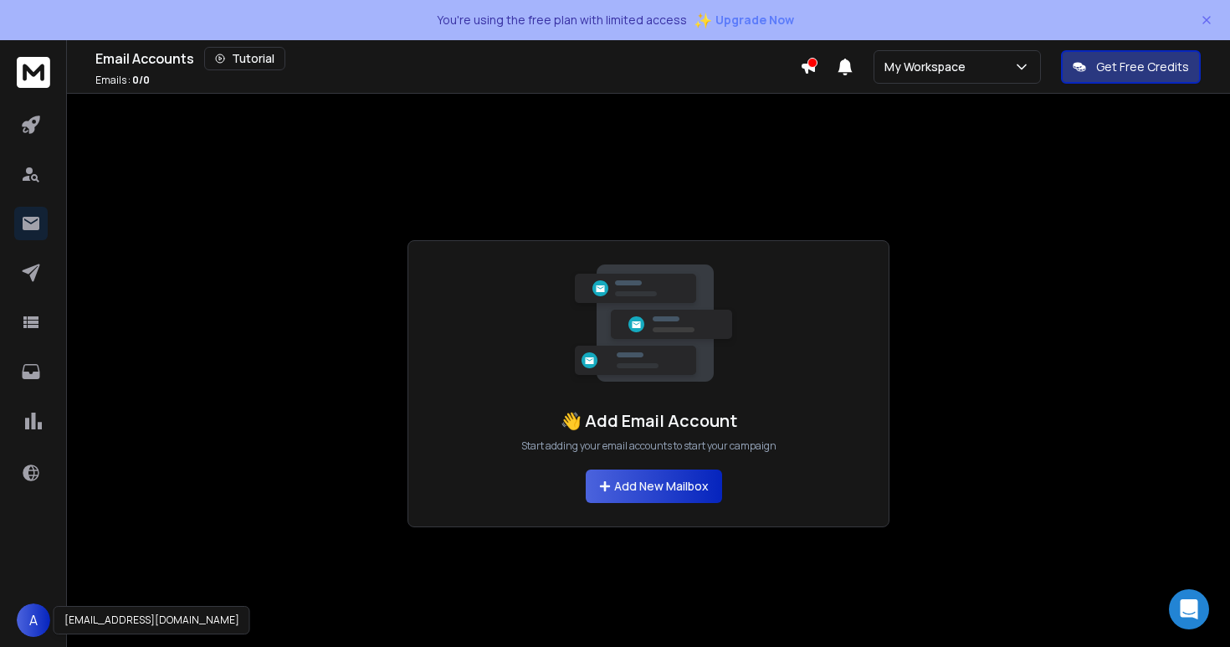
click at [30, 617] on span "A" at bounding box center [33, 619] width 33 height 33
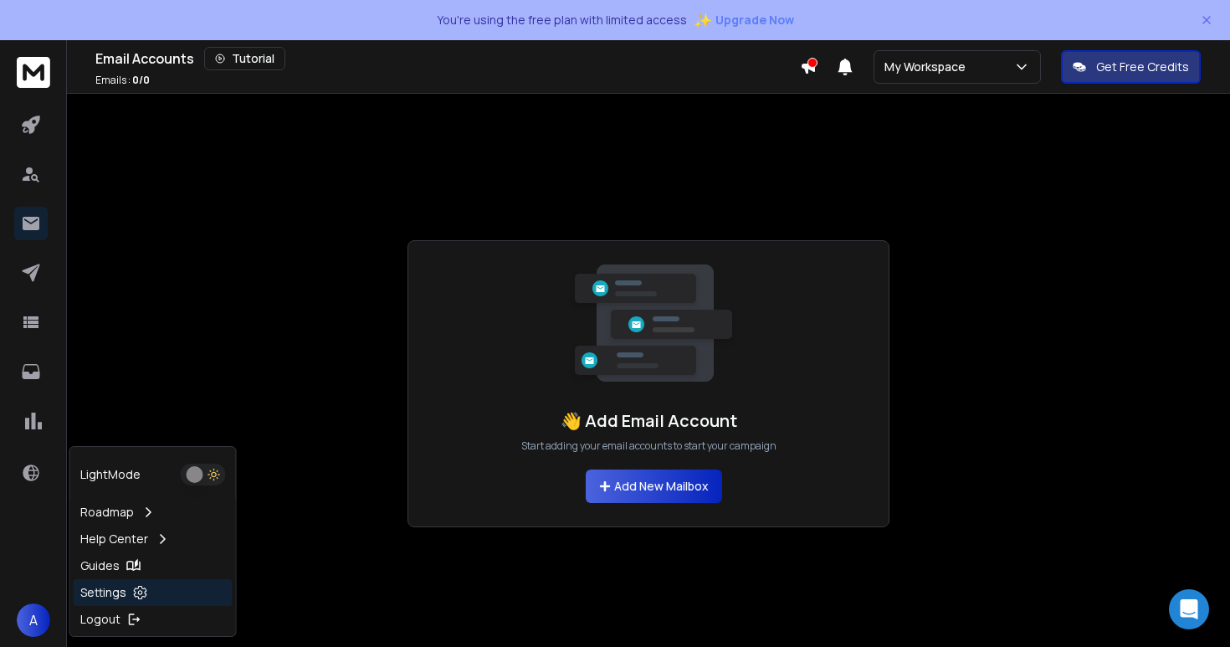
click at [109, 590] on p "Settings" at bounding box center [103, 592] width 46 height 17
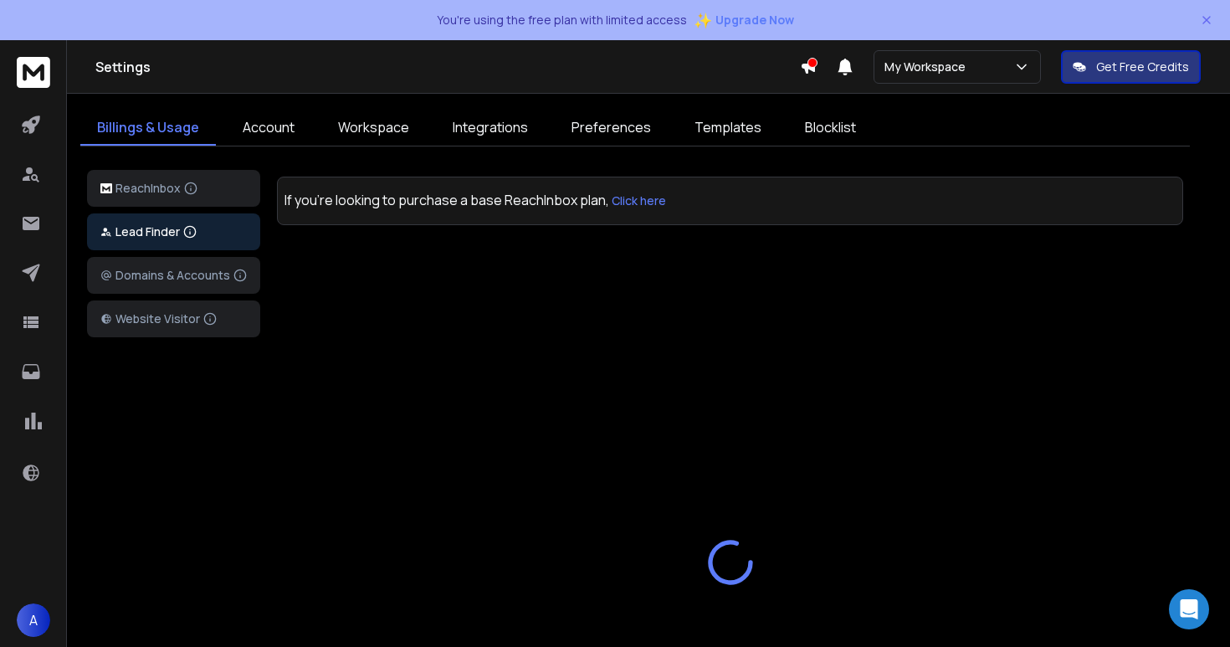
click at [136, 234] on button "Lead Finder" at bounding box center [173, 231] width 173 height 37
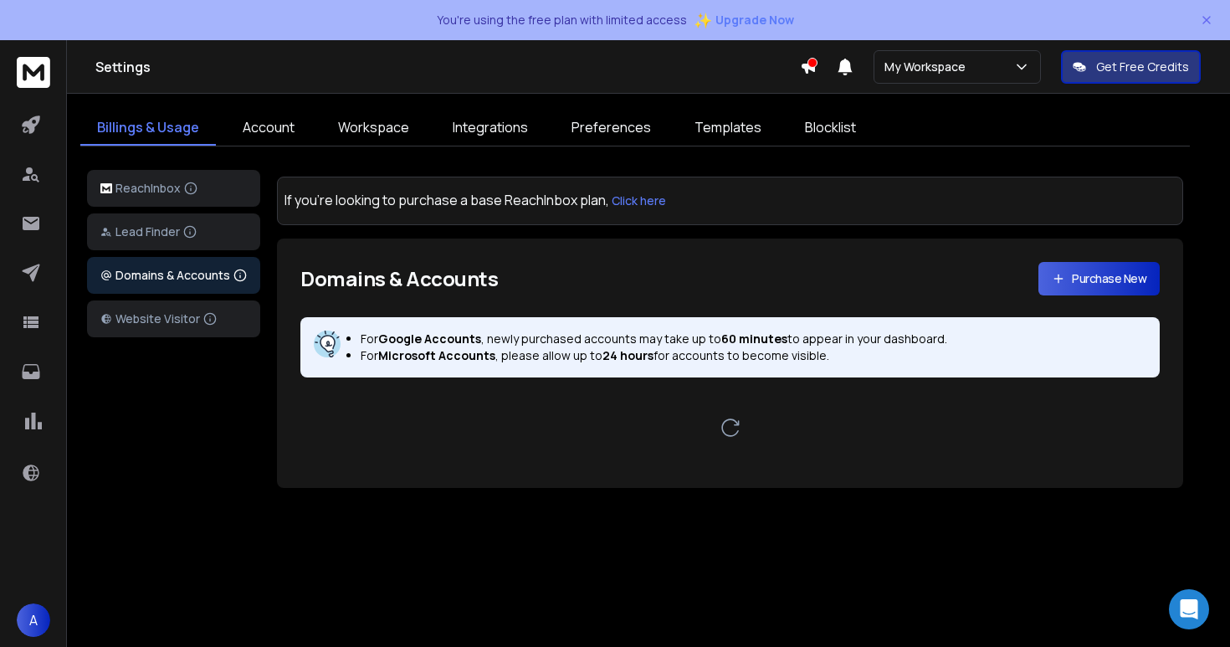
click at [173, 274] on button "Domains & Accounts" at bounding box center [173, 275] width 173 height 37
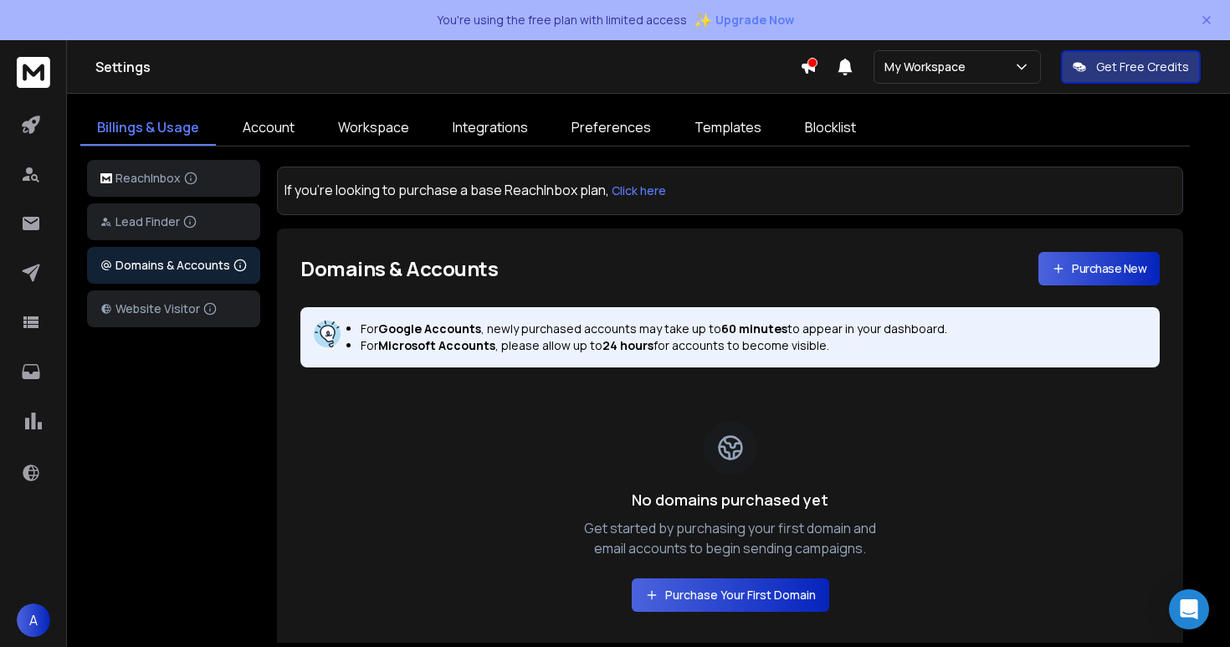
scroll to position [43, 0]
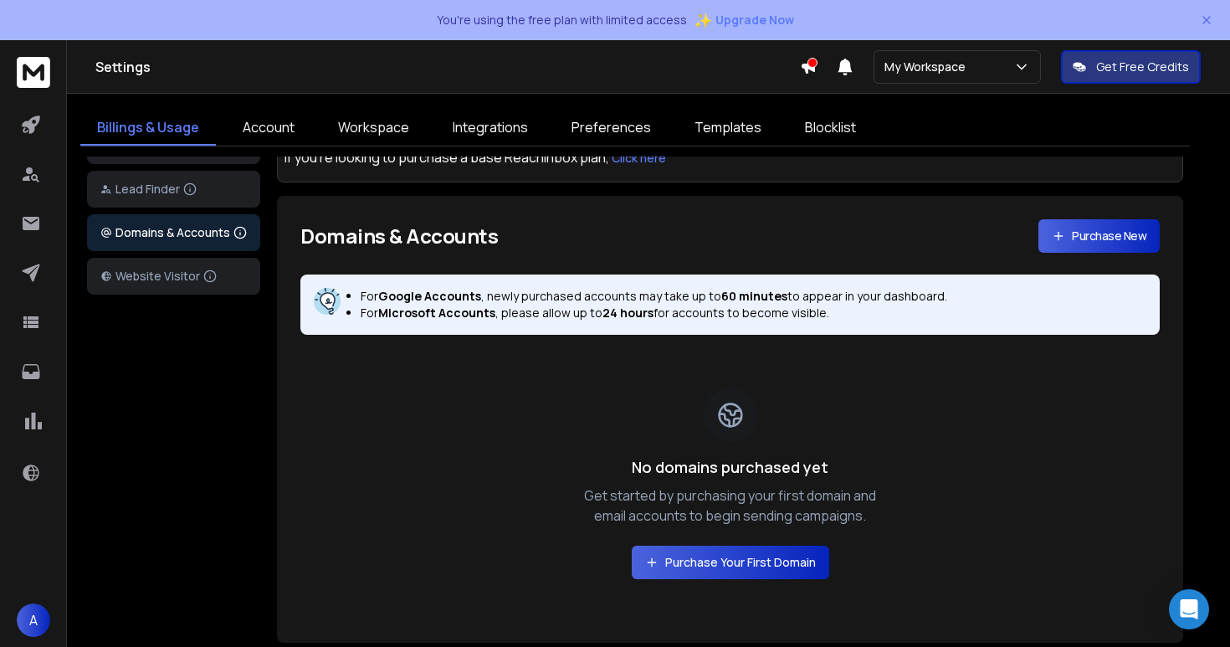
click at [157, 267] on button "Website Visitor" at bounding box center [173, 276] width 173 height 37
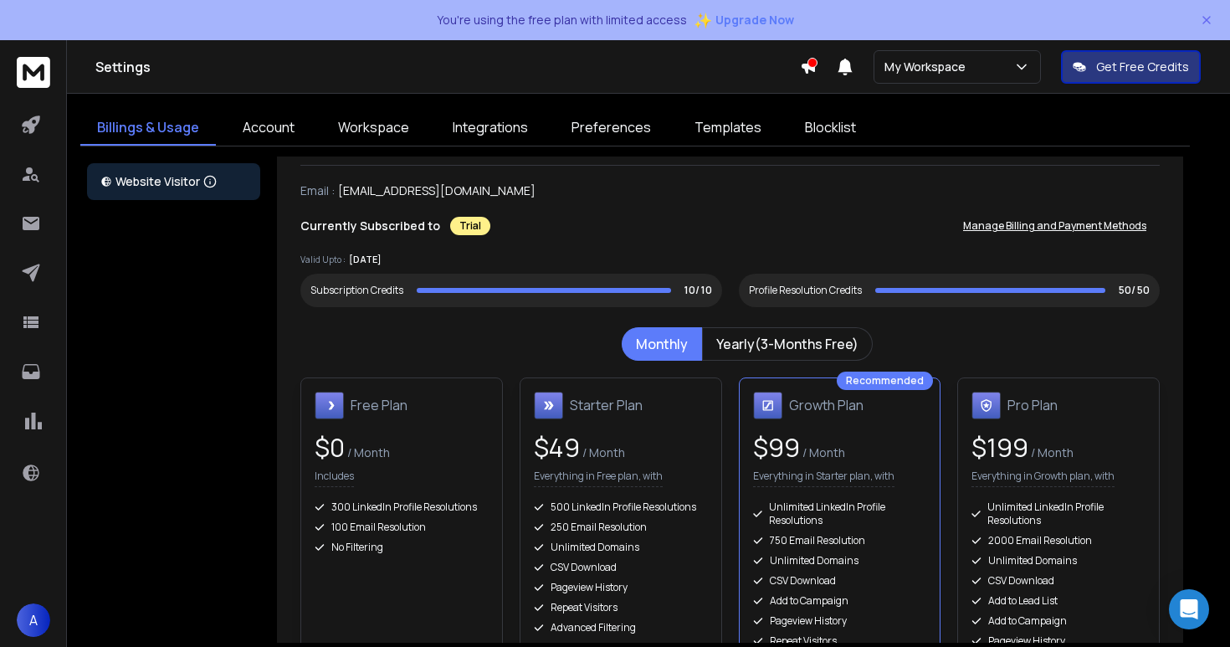
scroll to position [0, 0]
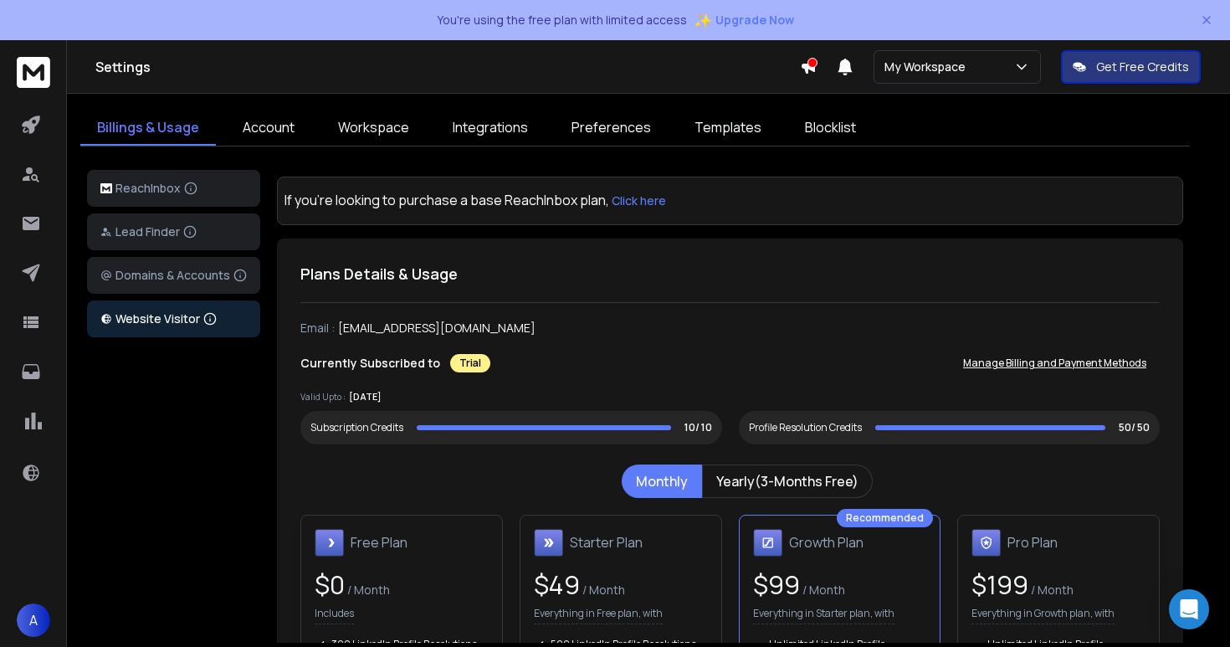
click at [262, 137] on link "Account" at bounding box center [268, 127] width 85 height 35
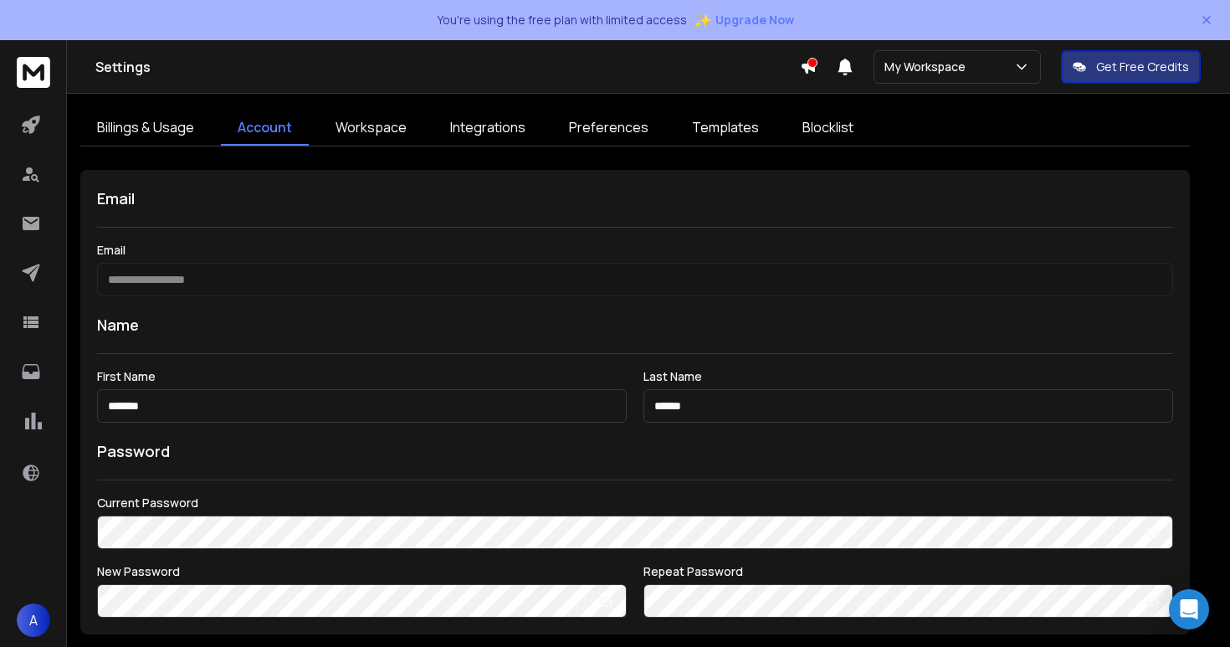
click at [390, 130] on link "Workspace" at bounding box center [371, 127] width 105 height 35
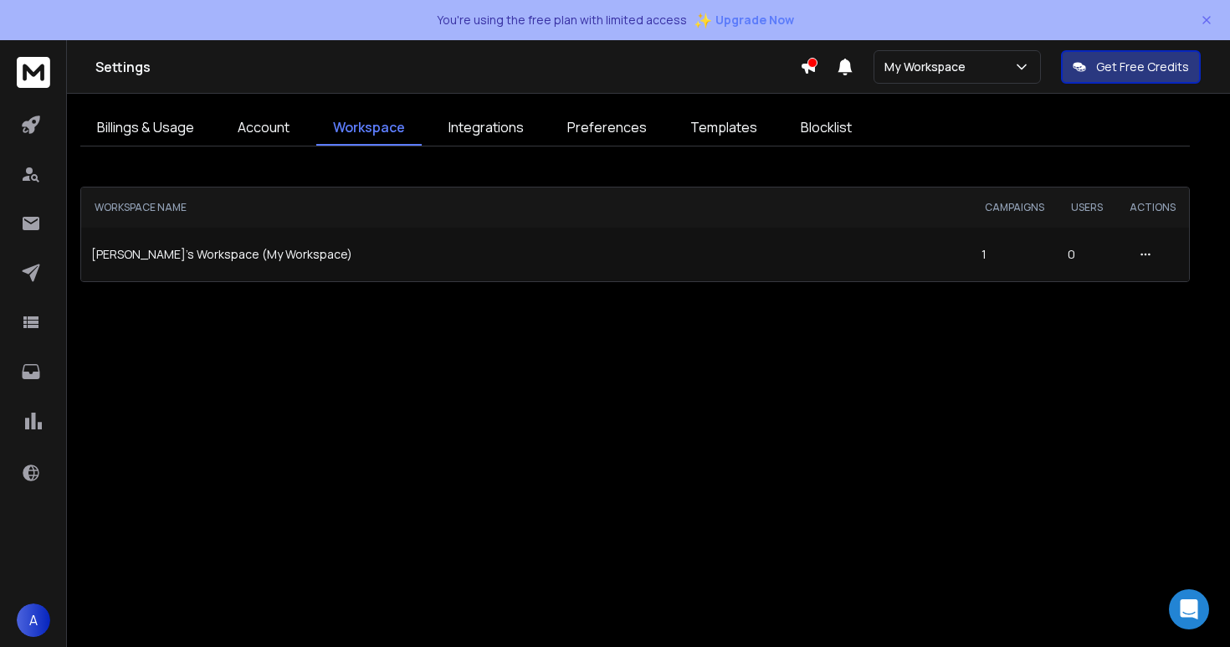
click at [204, 243] on td "[PERSON_NAME]'s Workspace (My Workspace)" at bounding box center [526, 255] width 890 height 54
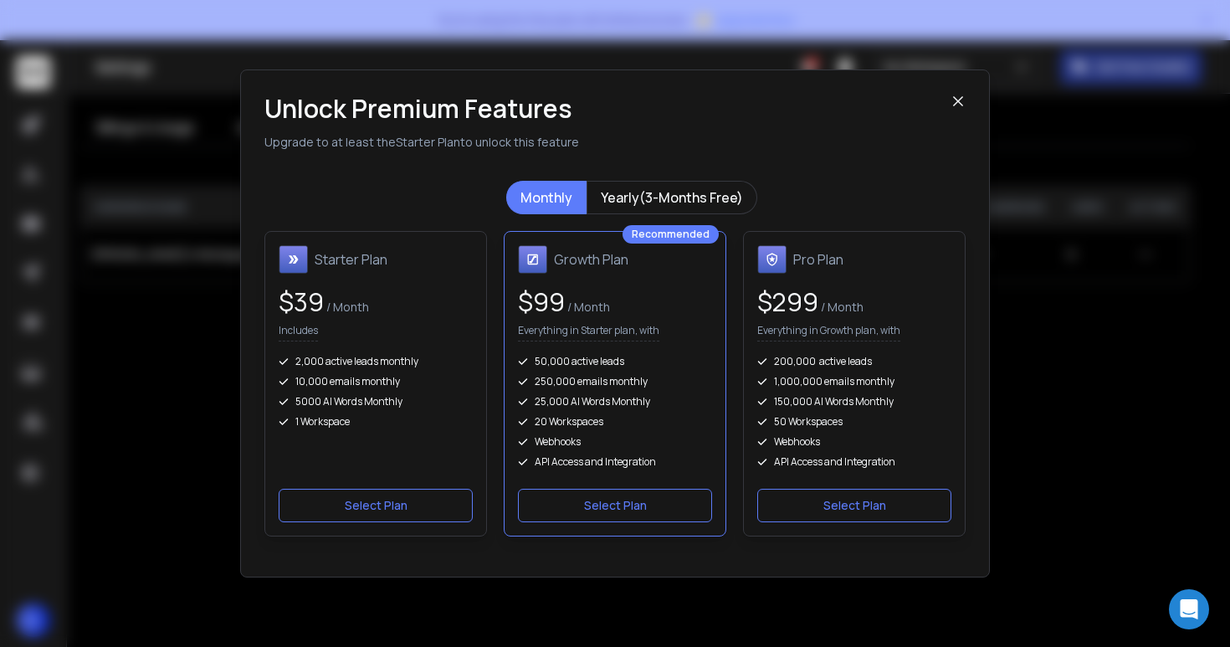
click at [1134, 337] on div "Unlock Premium Features Upgrade to at least the Starter Plan to unlock this fea…" at bounding box center [615, 323] width 1230 height 541
click at [1100, 303] on div "Unlock Premium Features Upgrade to at least the Starter Plan to unlock this fea…" at bounding box center [615, 323] width 1230 height 541
click at [953, 100] on icon at bounding box center [957, 101] width 15 height 15
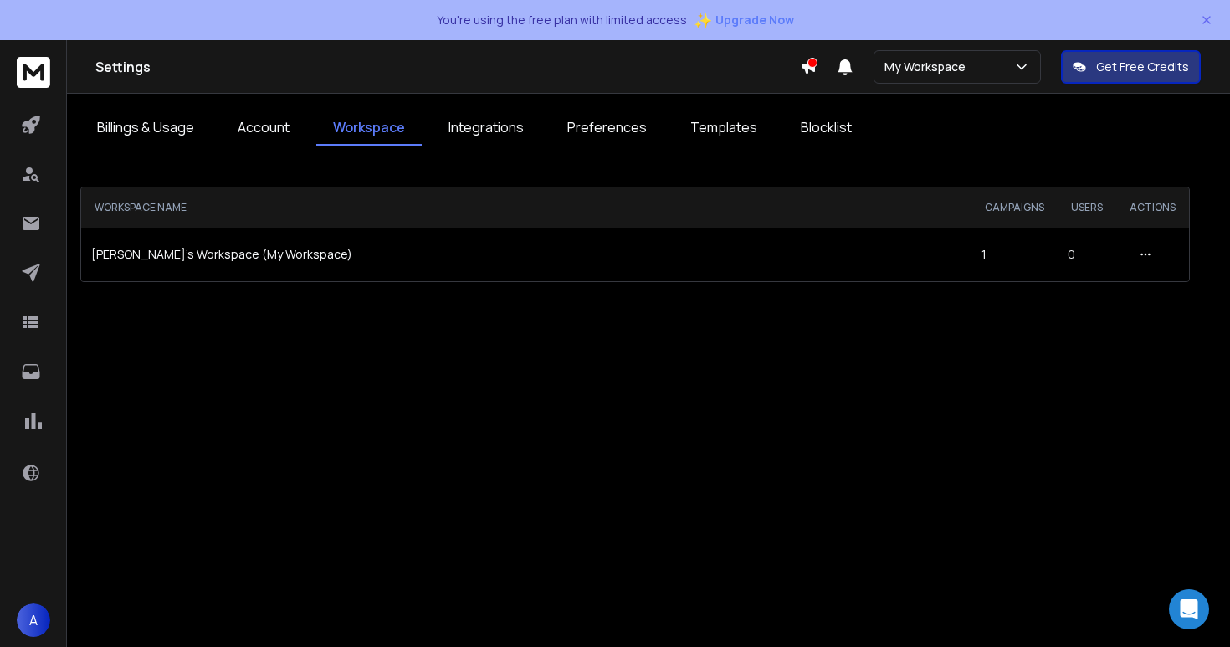
click at [510, 120] on link "Integrations" at bounding box center [486, 127] width 109 height 35
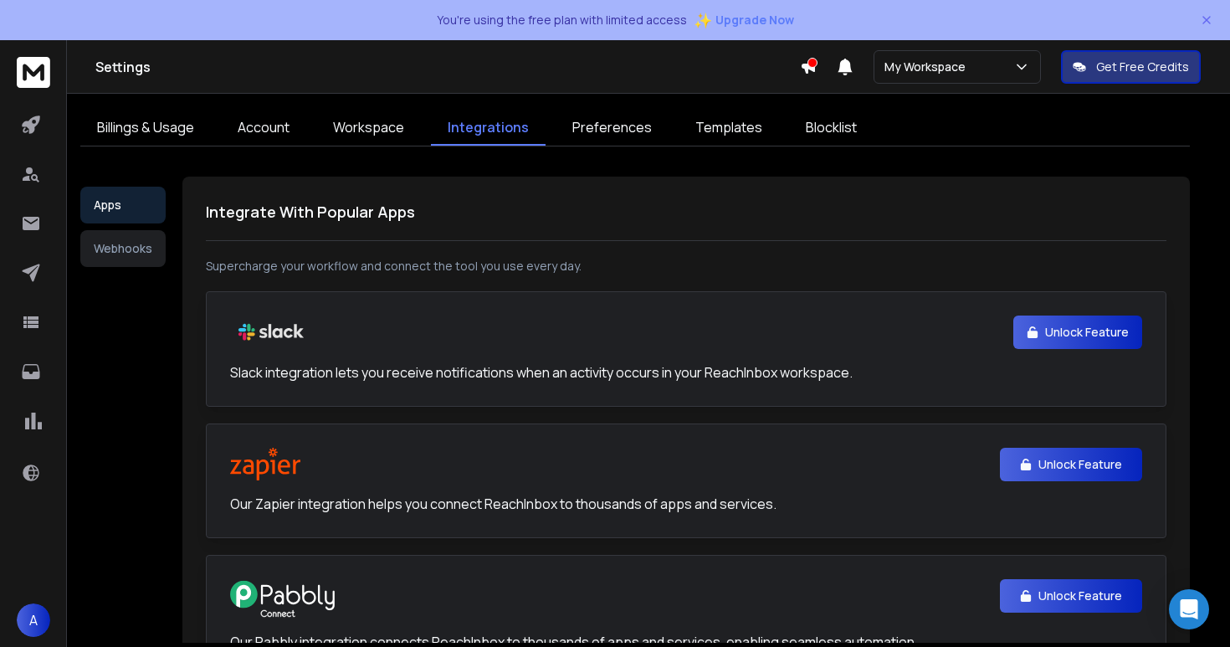
click at [103, 251] on button "Webhooks" at bounding box center [122, 248] width 85 height 37
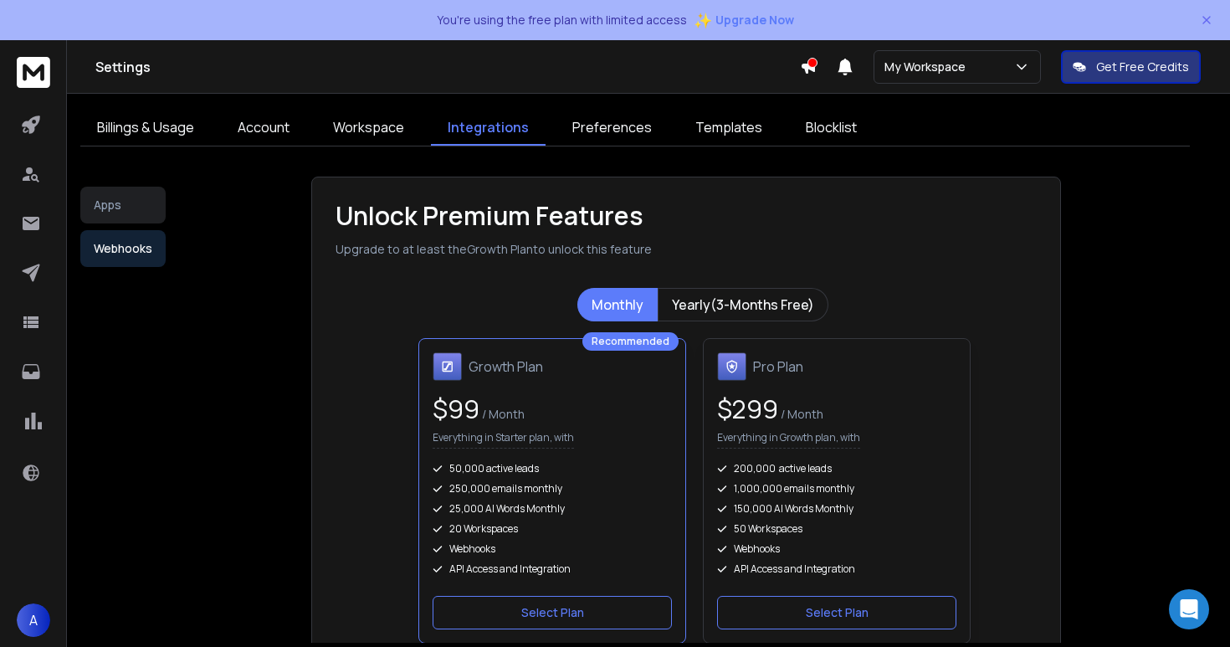
click at [576, 126] on link "Preferences" at bounding box center [611, 127] width 113 height 35
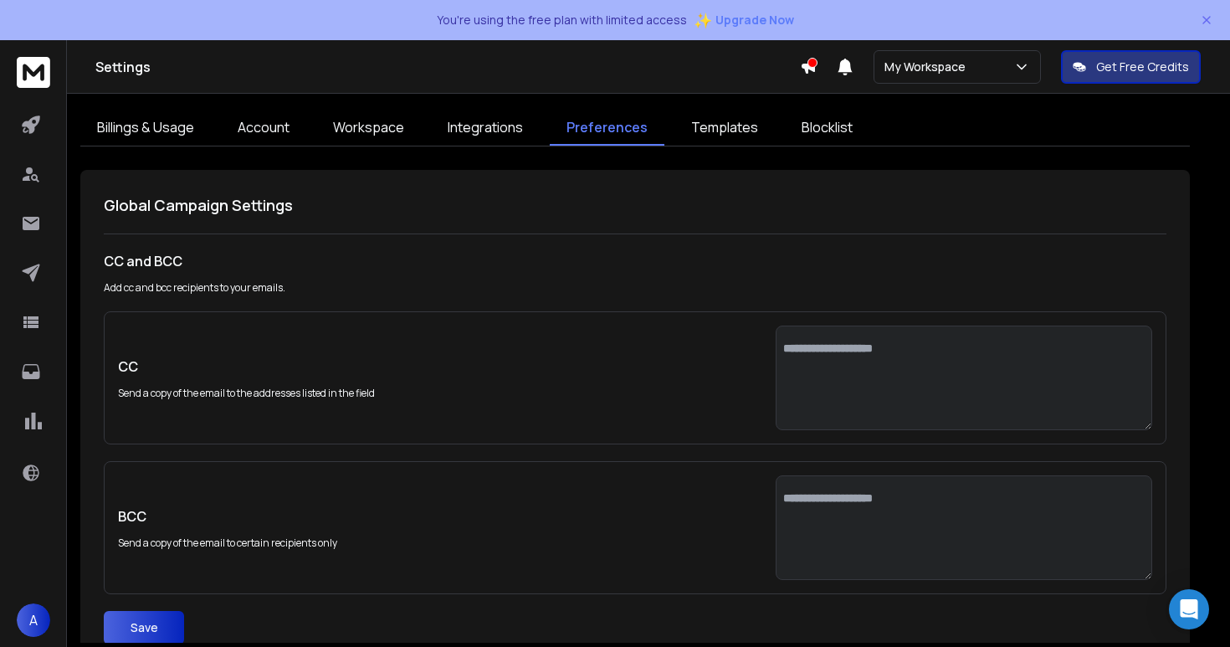
scroll to position [703, 0]
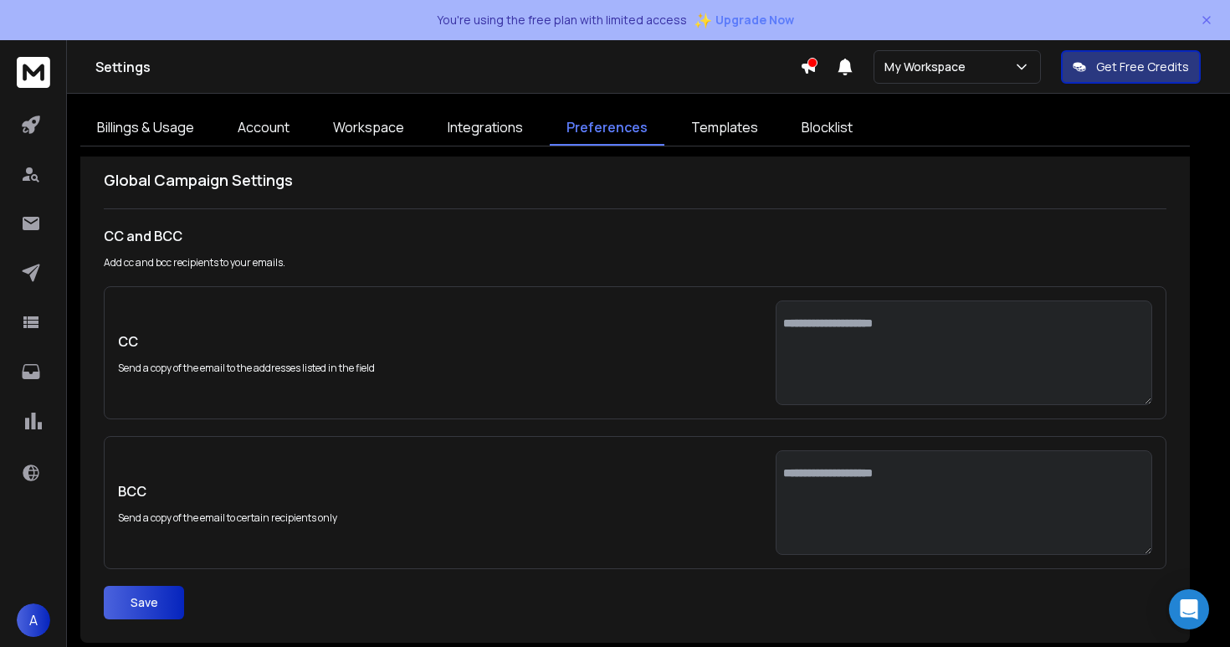
click at [716, 115] on link "Templates" at bounding box center [724, 127] width 100 height 35
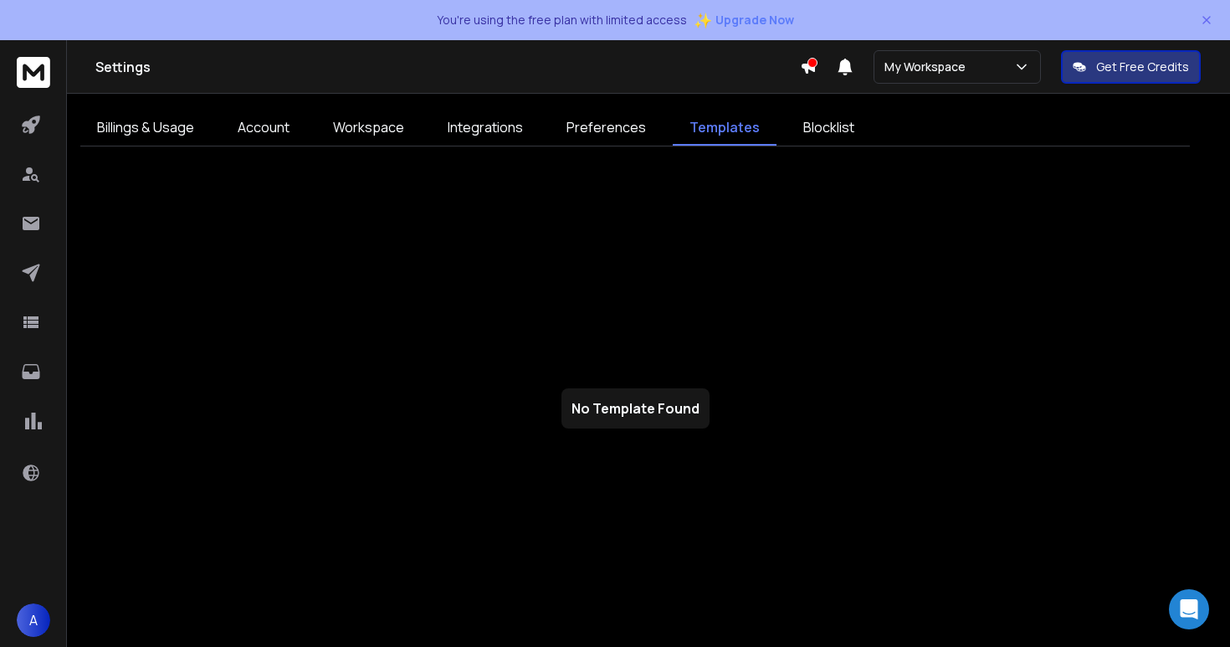
click at [810, 130] on link "Blocklist" at bounding box center [828, 127] width 84 height 35
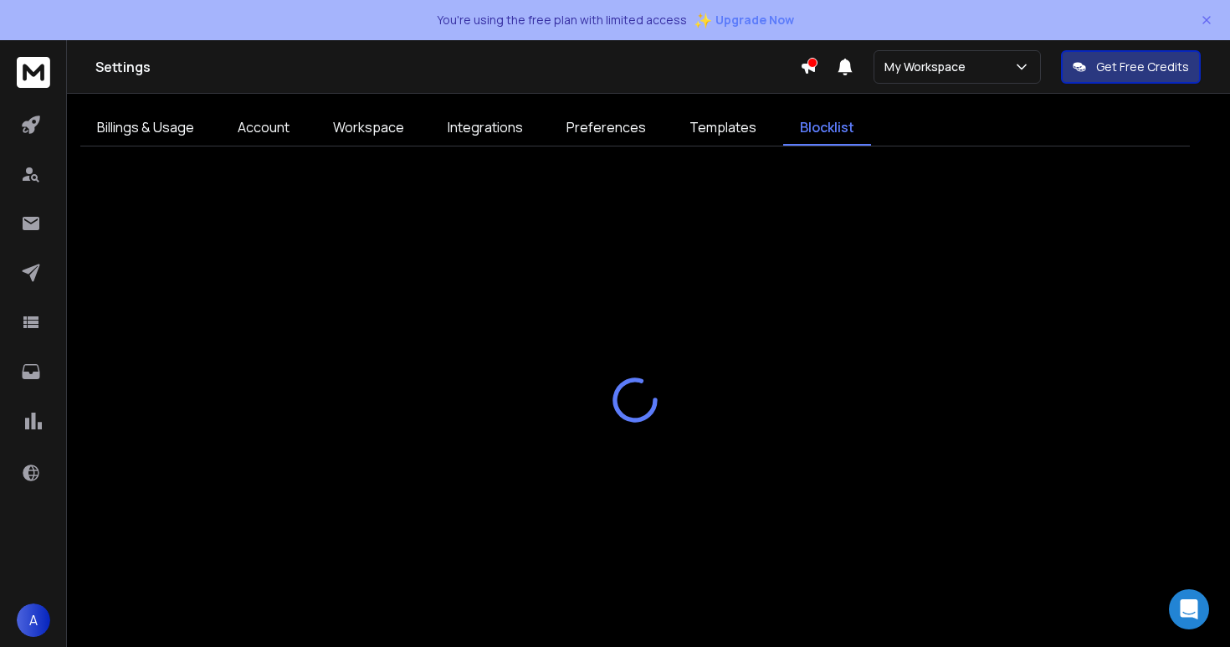
click at [693, 119] on link "Templates" at bounding box center [723, 127] width 100 height 35
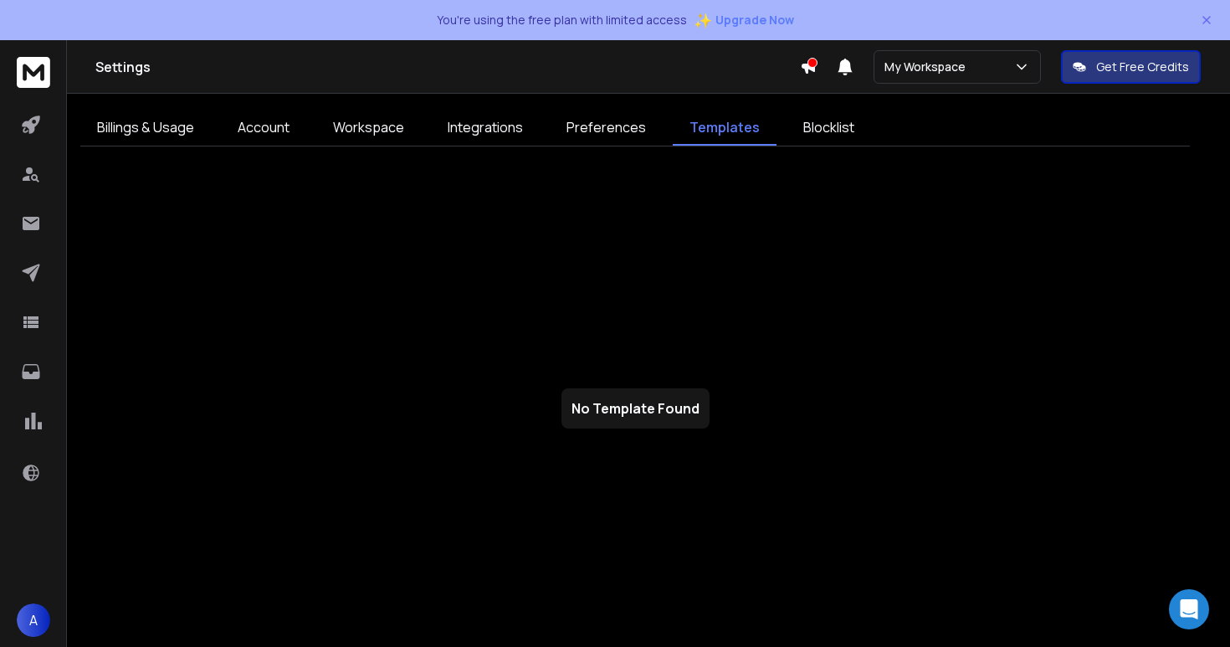
click at [604, 127] on link "Preferences" at bounding box center [606, 127] width 113 height 35
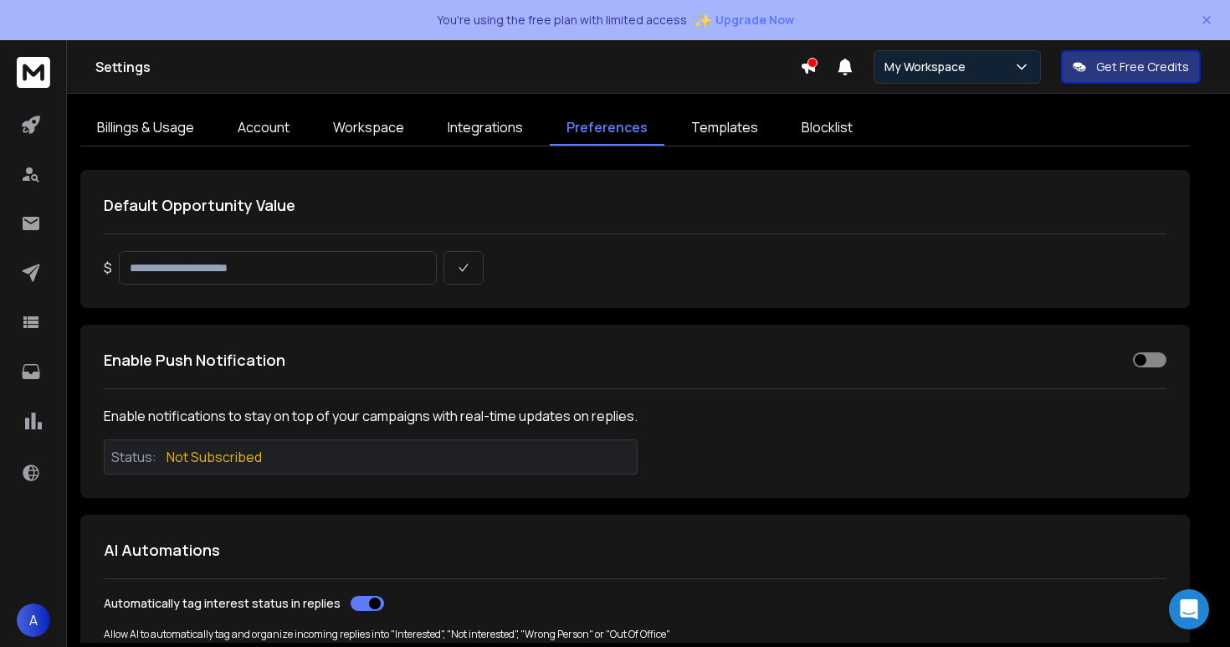
click at [959, 67] on p "My Workspace" at bounding box center [928, 67] width 88 height 17
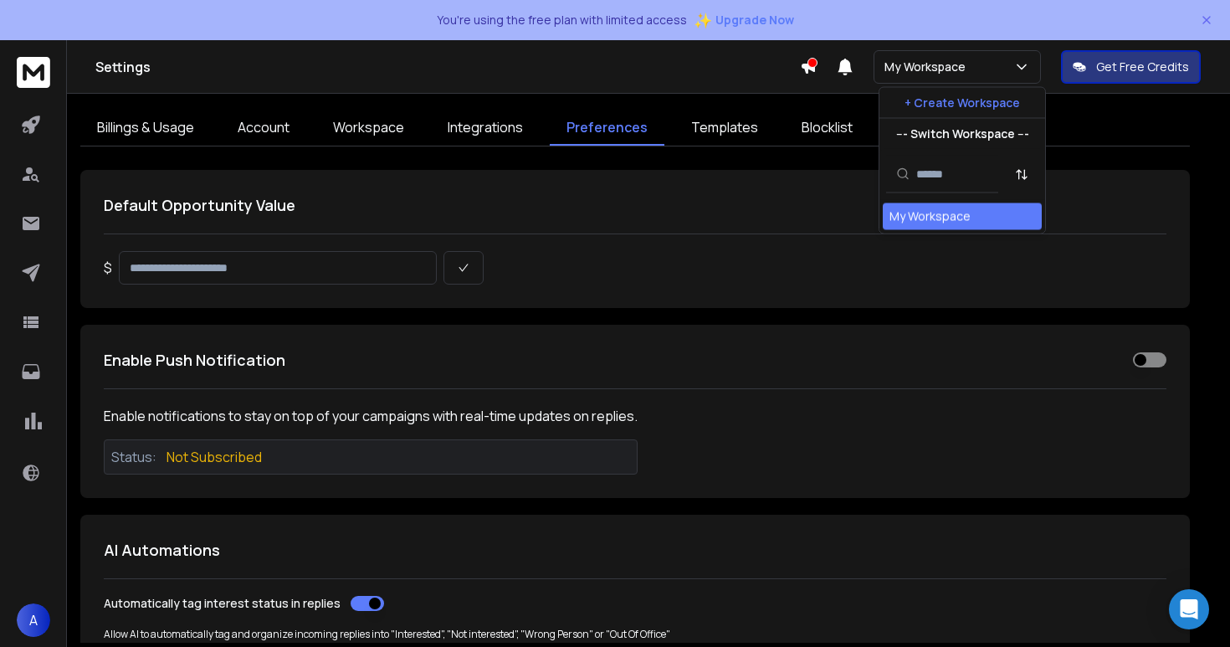
click at [928, 214] on div "My Workspace" at bounding box center [929, 216] width 81 height 17
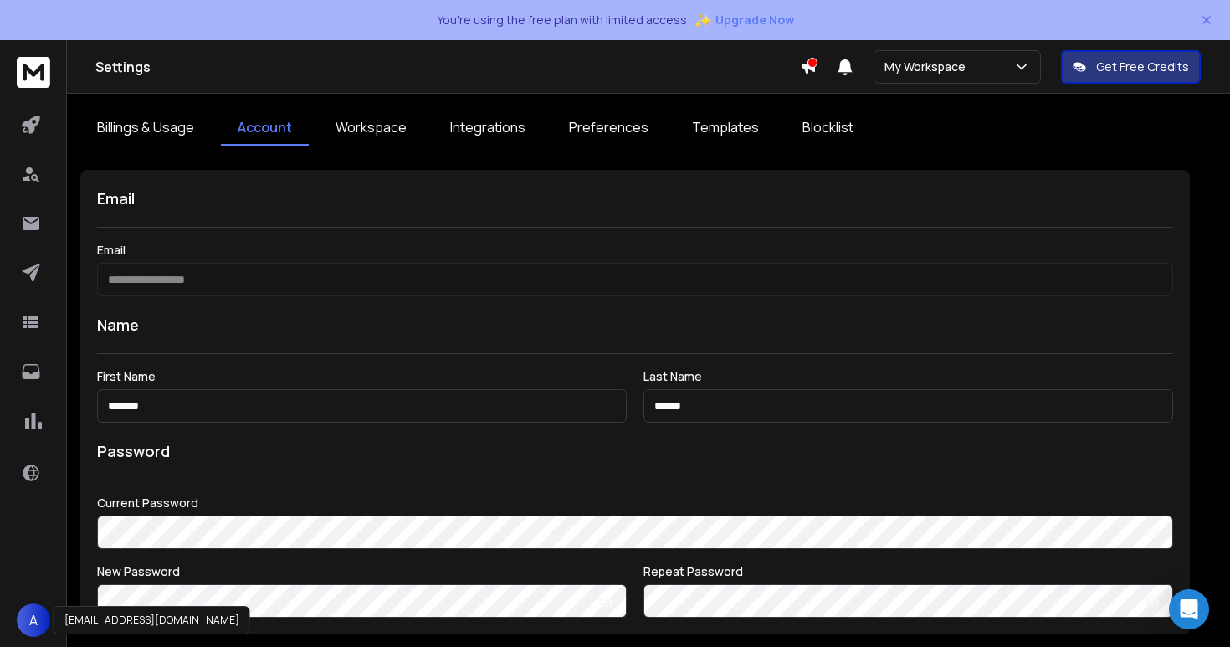
click at [28, 621] on span "A" at bounding box center [33, 619] width 33 height 33
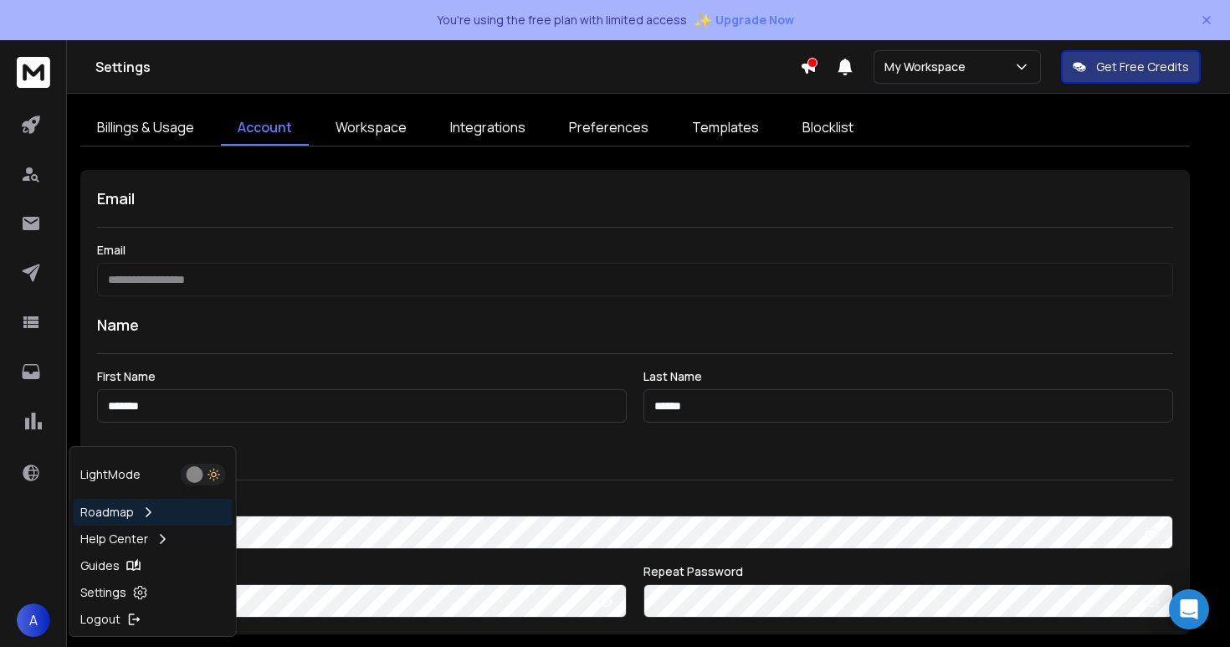
click at [114, 515] on p "Roadmap" at bounding box center [107, 512] width 54 height 17
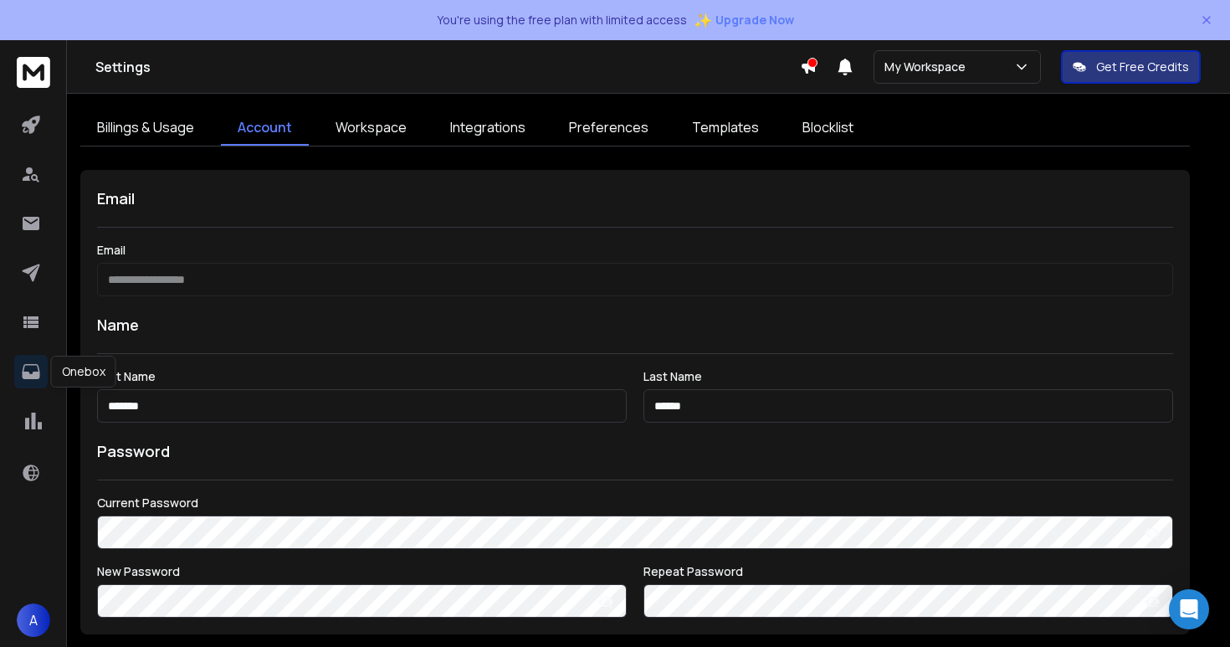
click at [30, 364] on icon at bounding box center [31, 371] width 18 height 15
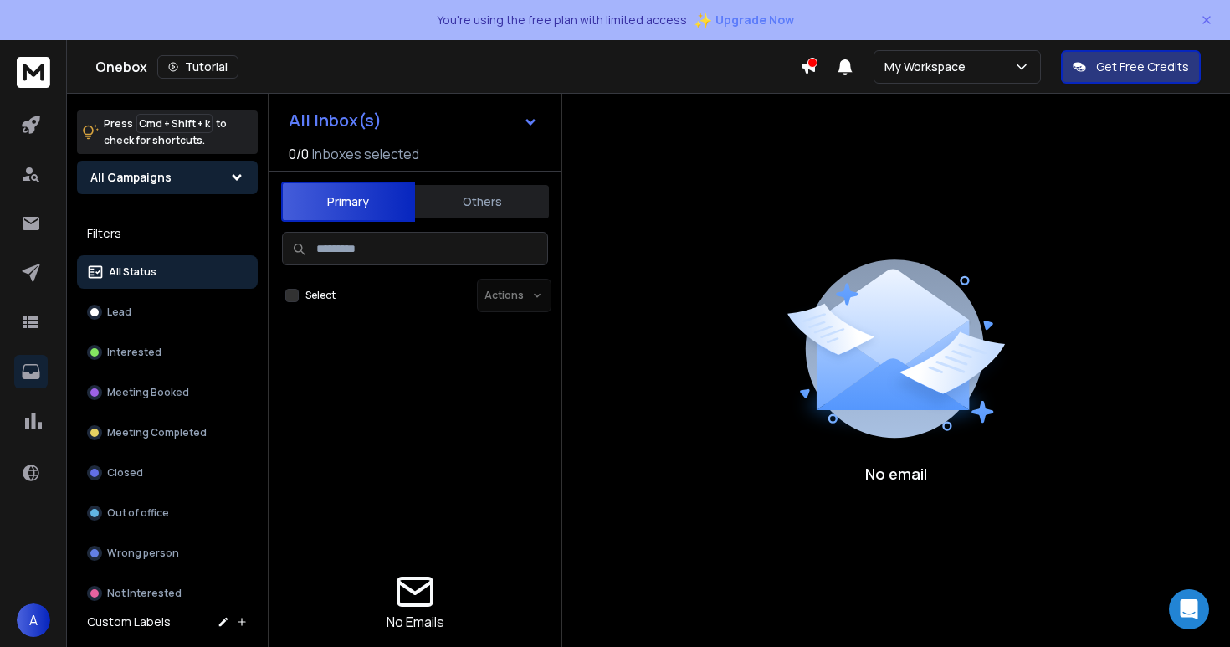
click at [229, 173] on icon at bounding box center [236, 177] width 15 height 15
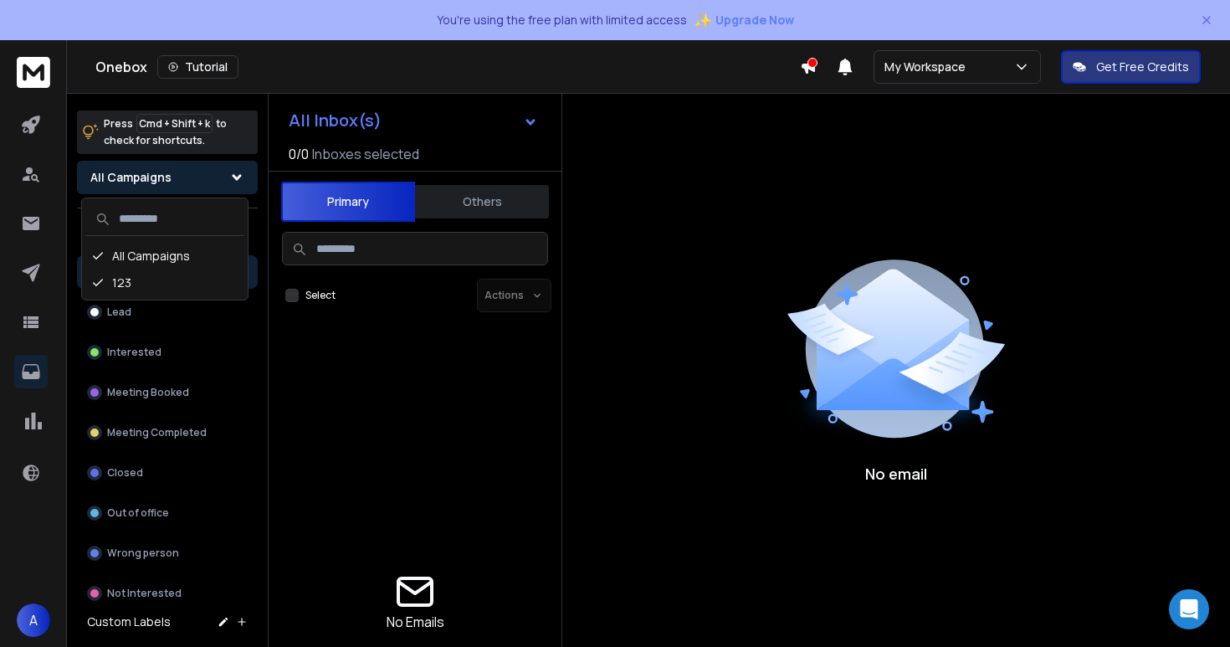
click at [229, 173] on icon at bounding box center [236, 177] width 15 height 15
click at [593, 203] on div "No email" at bounding box center [896, 369] width 668 height 550
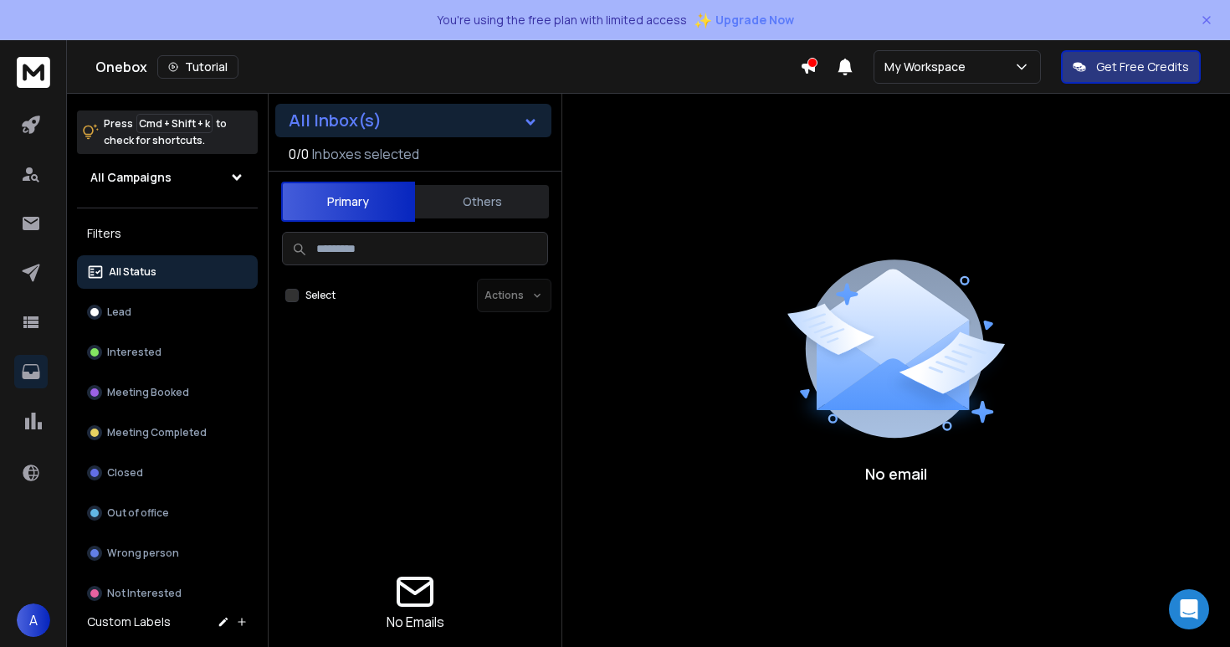
click at [532, 122] on icon at bounding box center [529, 122] width 9 height 6
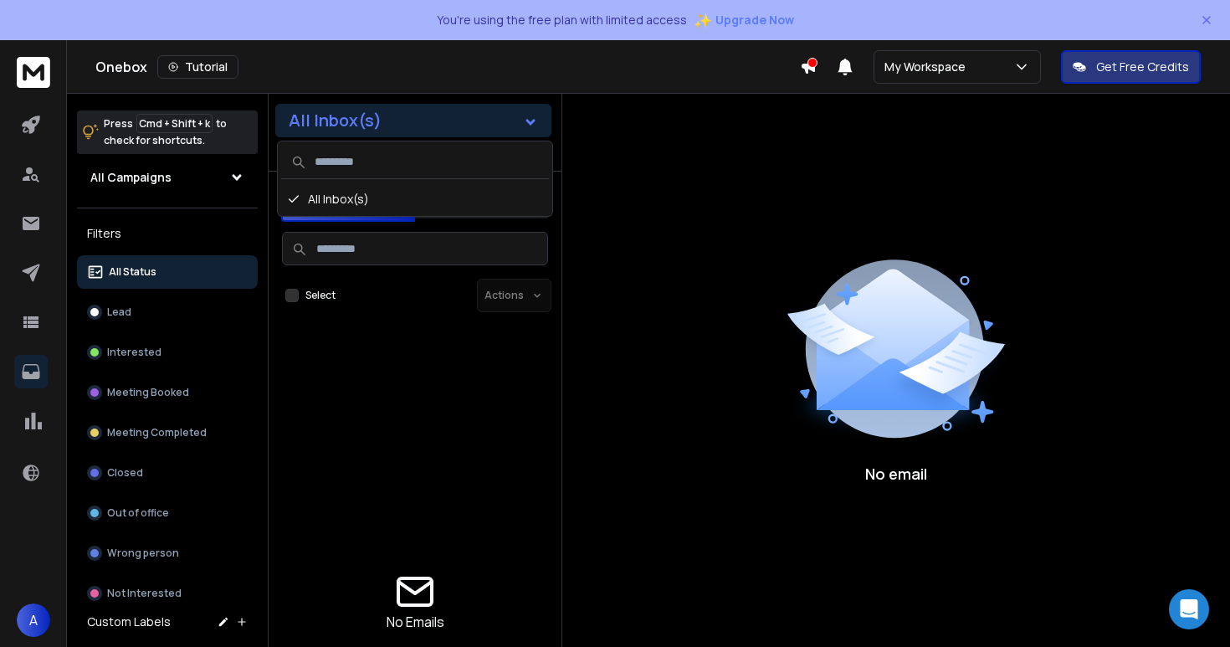
click at [532, 121] on icon at bounding box center [529, 122] width 9 height 6
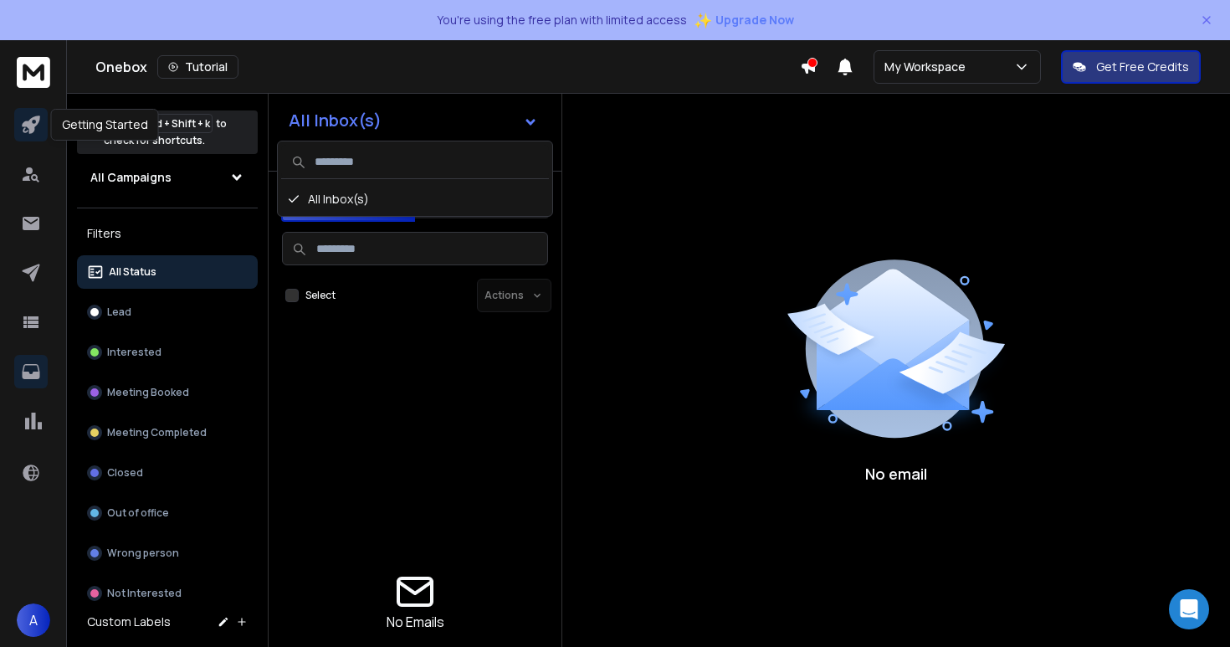
click at [19, 134] on link at bounding box center [30, 124] width 33 height 33
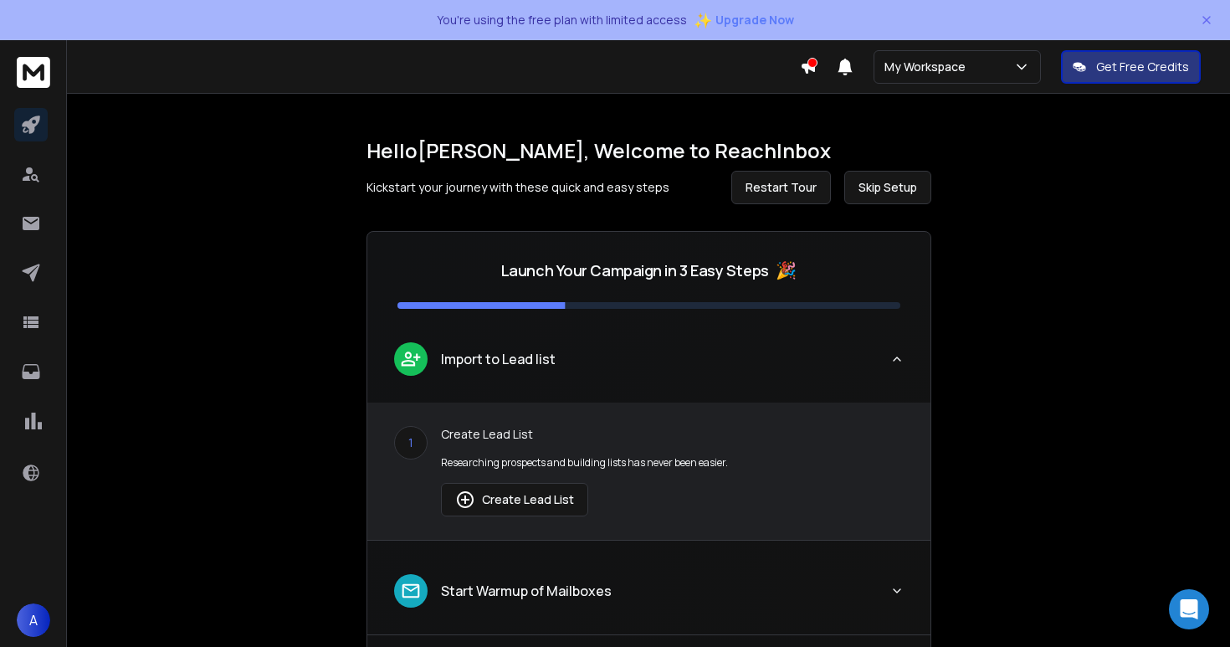
scroll to position [126, 0]
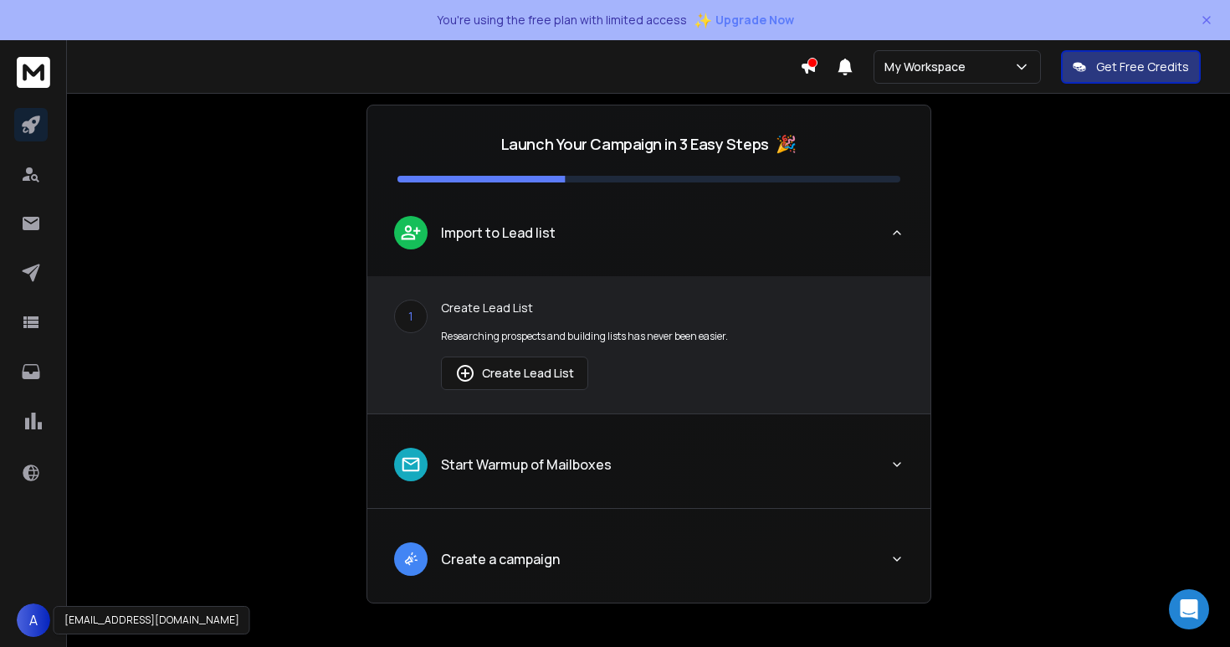
click at [38, 614] on span "A" at bounding box center [33, 619] width 33 height 33
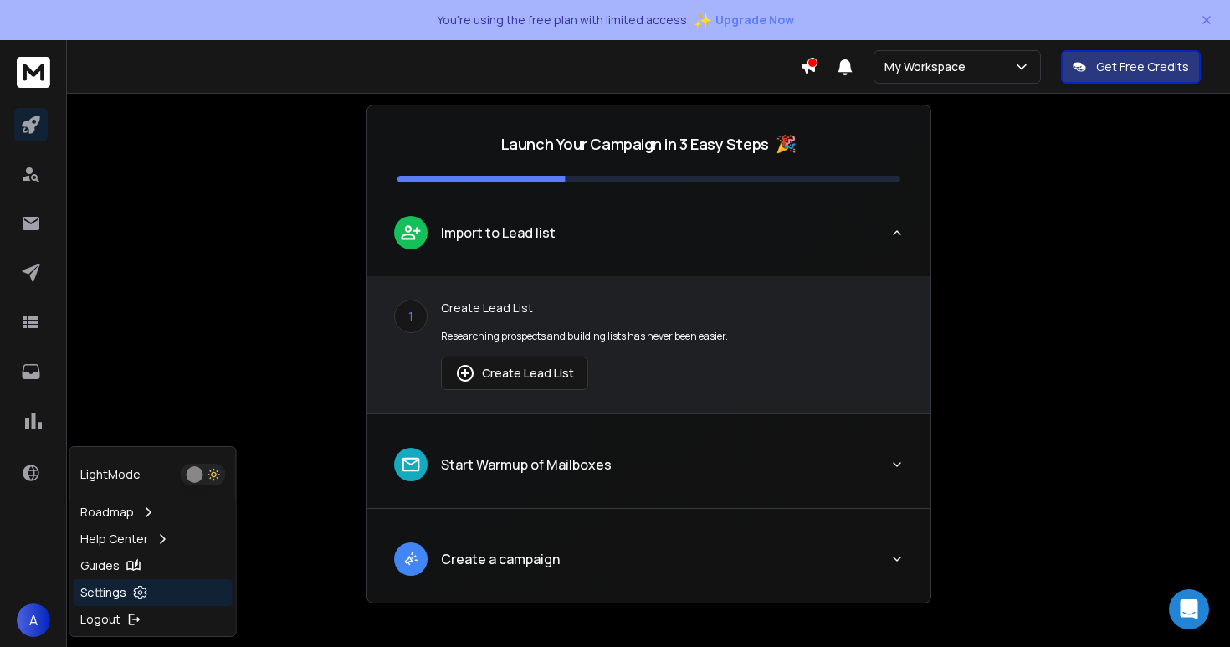
click at [95, 604] on div "Settings" at bounding box center [153, 592] width 159 height 27
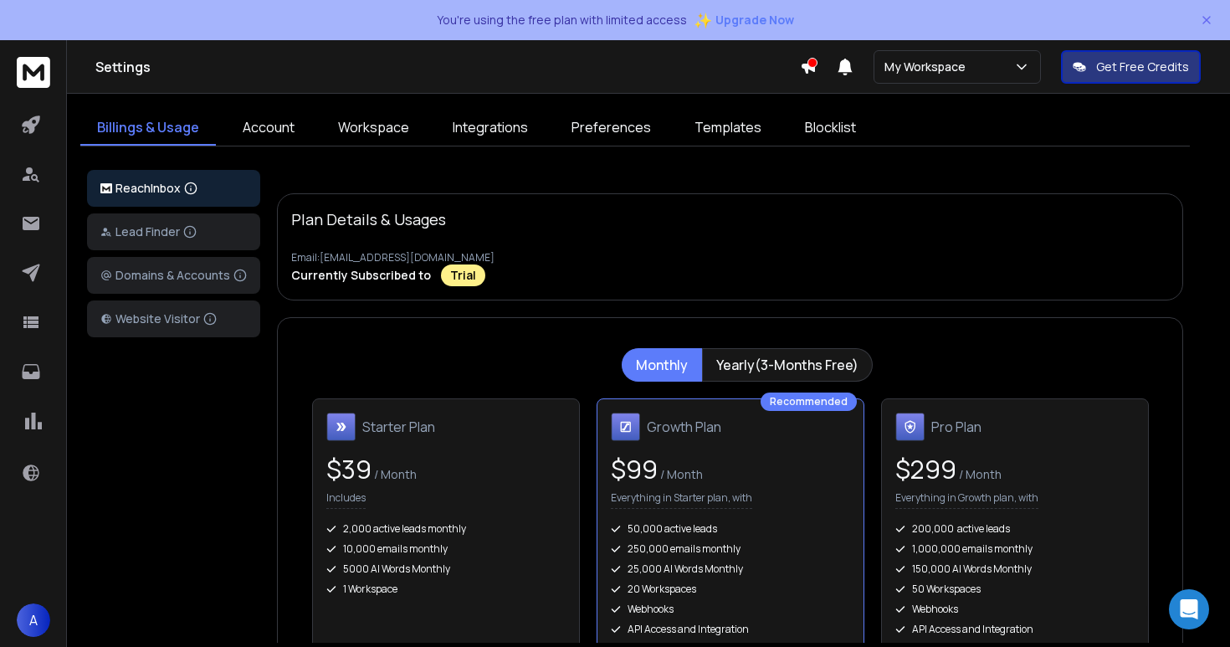
click at [381, 125] on link "Workspace" at bounding box center [373, 127] width 105 height 35
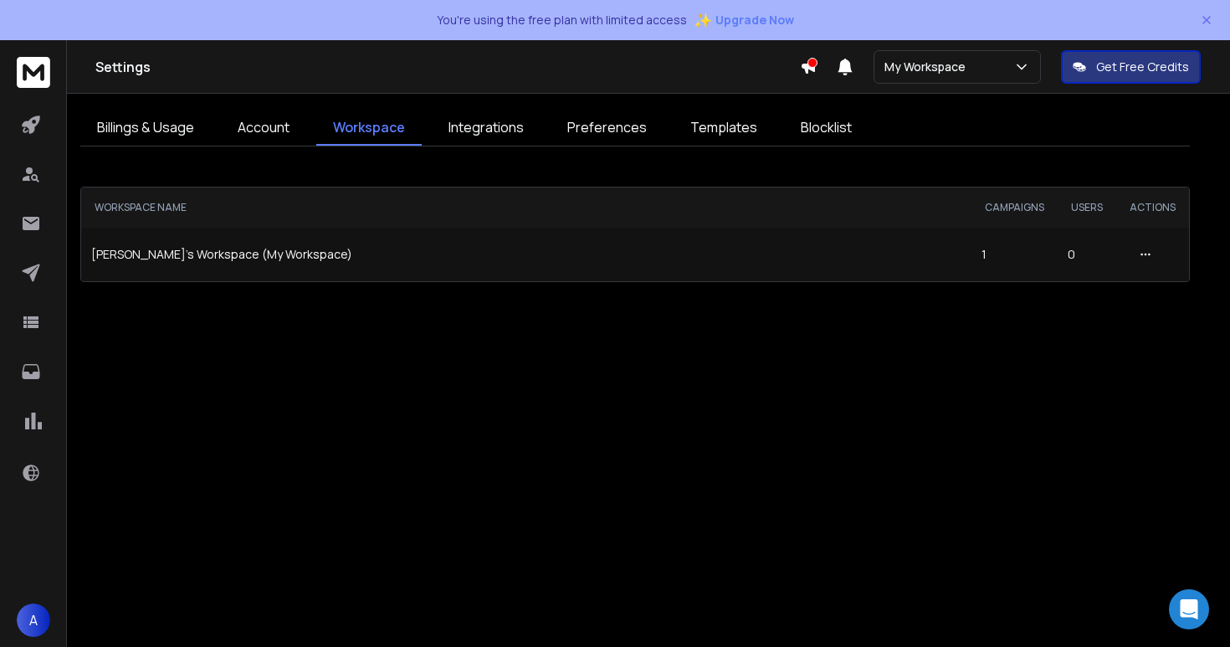
click at [1006, 250] on td "1" at bounding box center [1014, 255] width 86 height 54
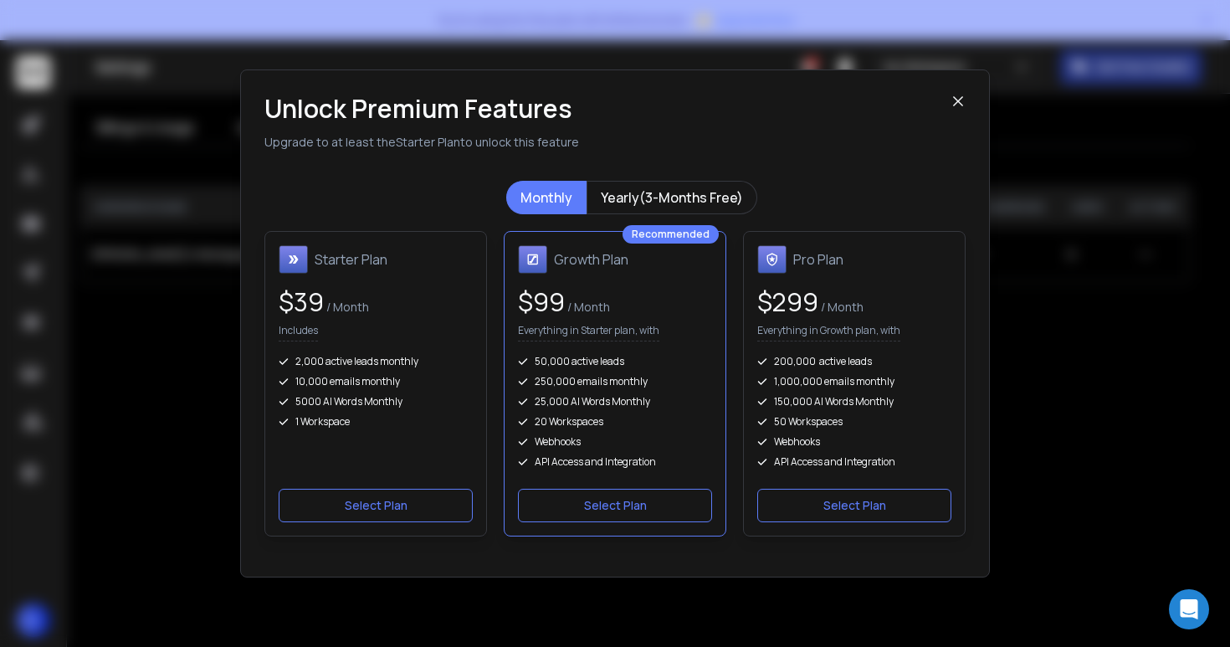
click at [955, 100] on icon at bounding box center [957, 101] width 15 height 15
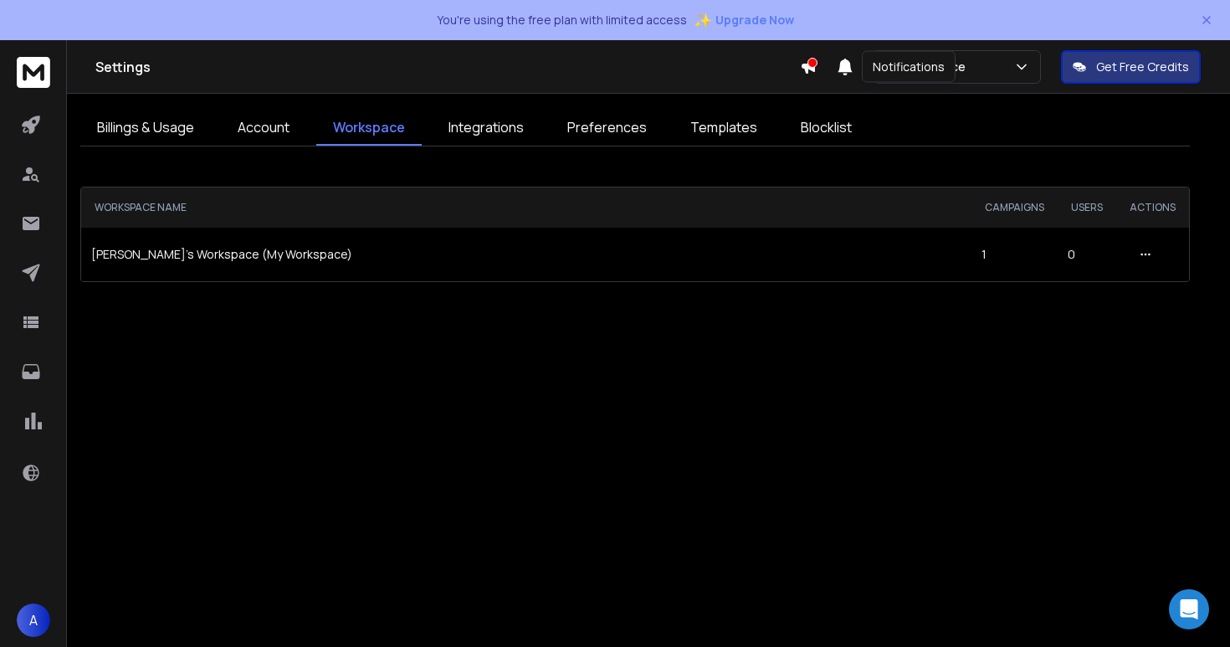
click at [844, 68] on icon at bounding box center [844, 66] width 15 height 17
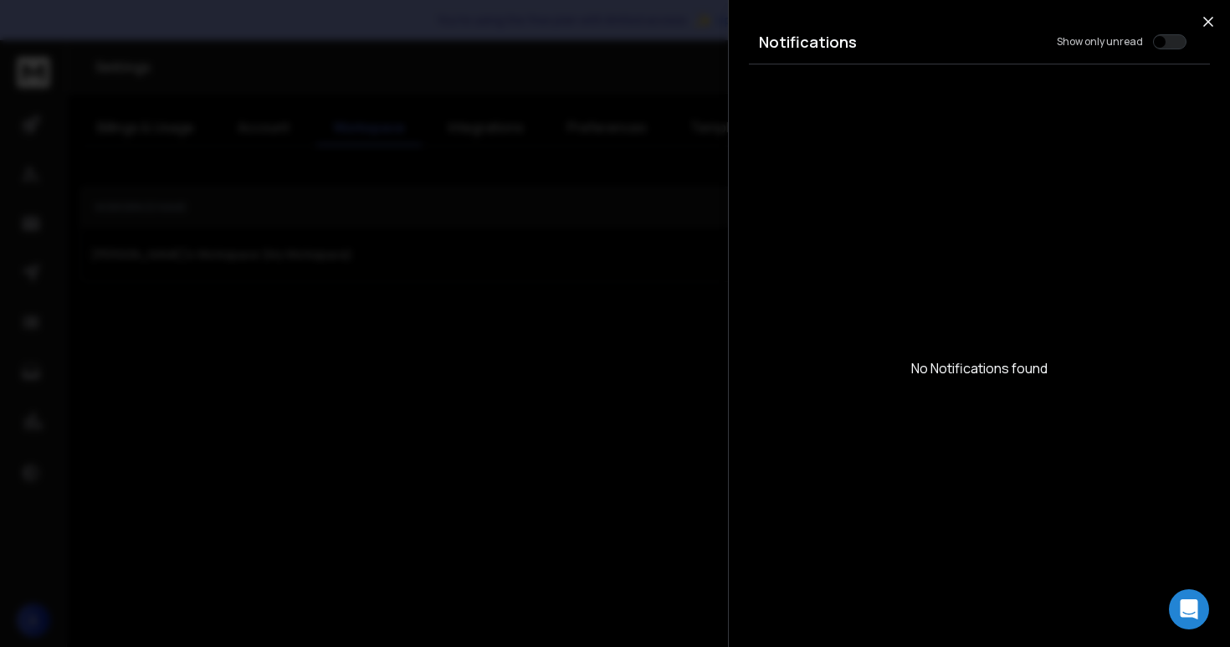
click at [1209, 18] on icon "button" at bounding box center [1208, 21] width 17 height 17
